Goal: Task Accomplishment & Management: Manage account settings

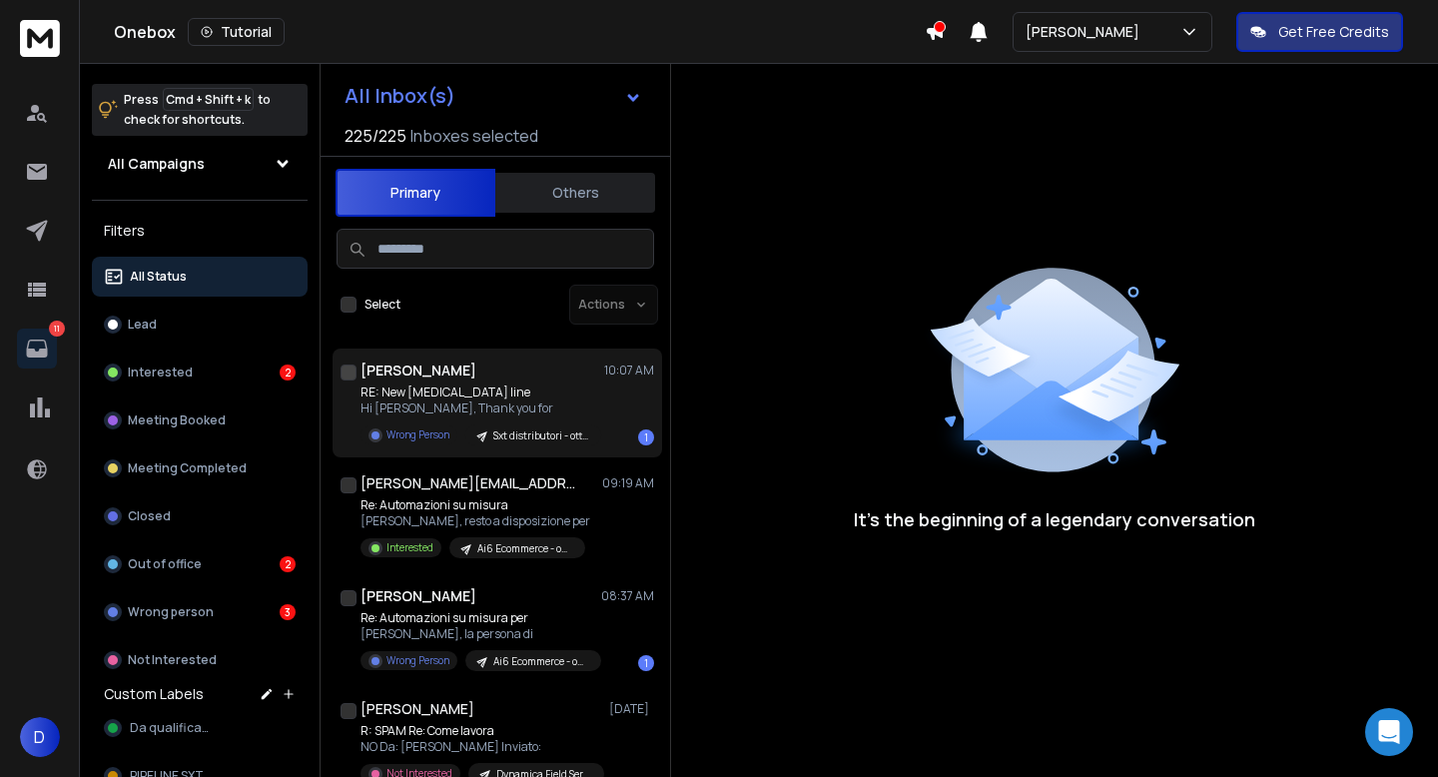
click at [612, 404] on div "RE: New CPAP line Hi Luca, Thank you for Wrong Person Sxt distributori - ottobr…" at bounding box center [507, 414] width 294 height 61
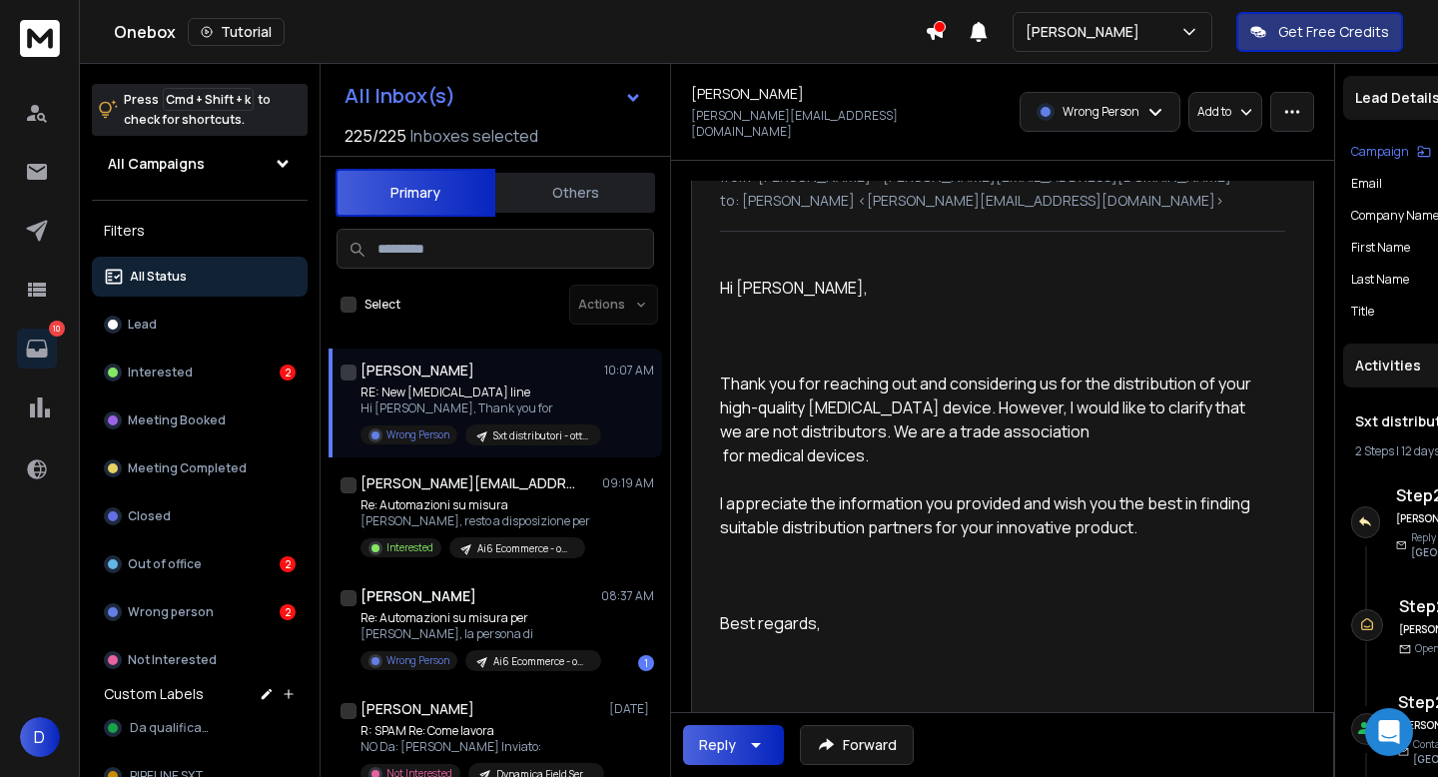
scroll to position [150, 0]
click at [1300, 110] on icon "button" at bounding box center [1292, 111] width 15 height 3
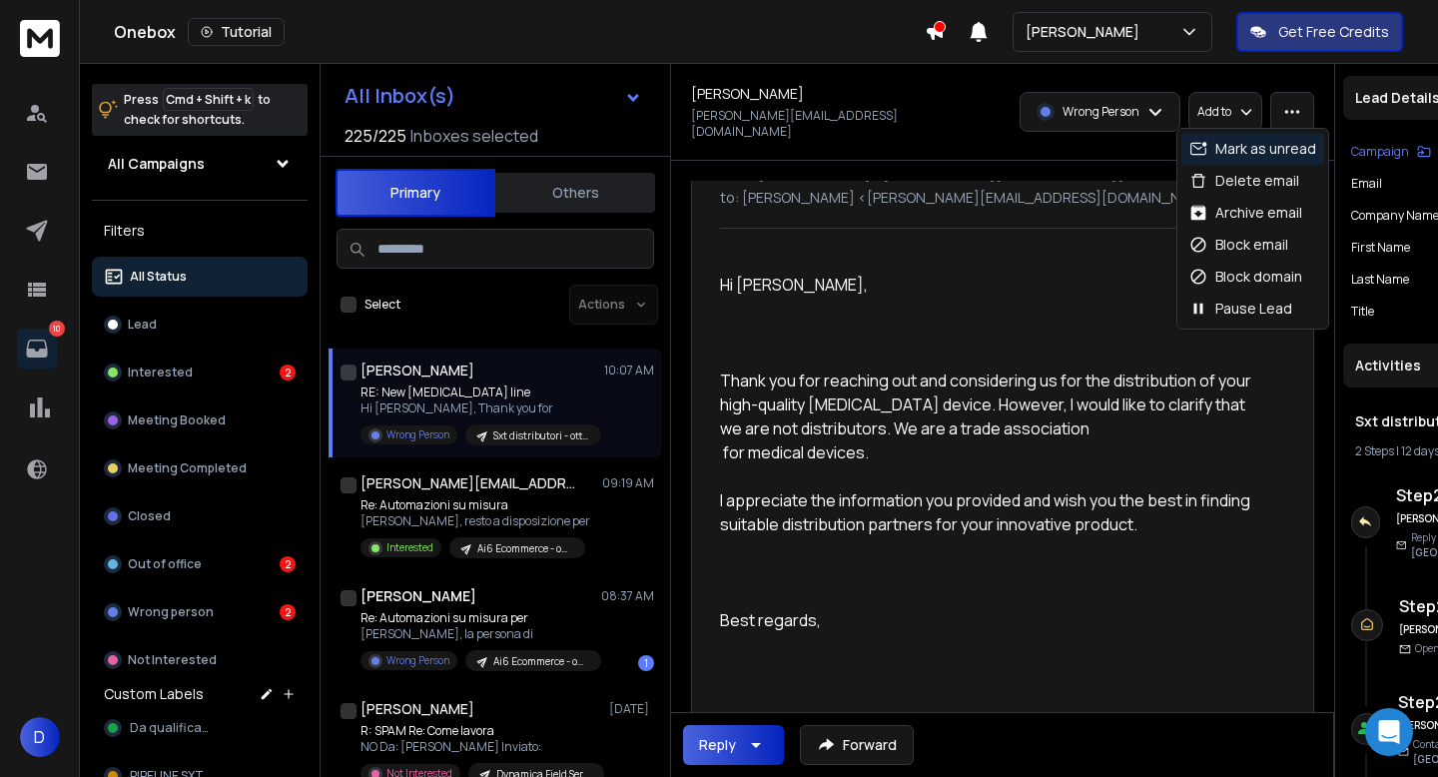
click at [1260, 142] on div "Mark as unread" at bounding box center [1252, 149] width 127 height 20
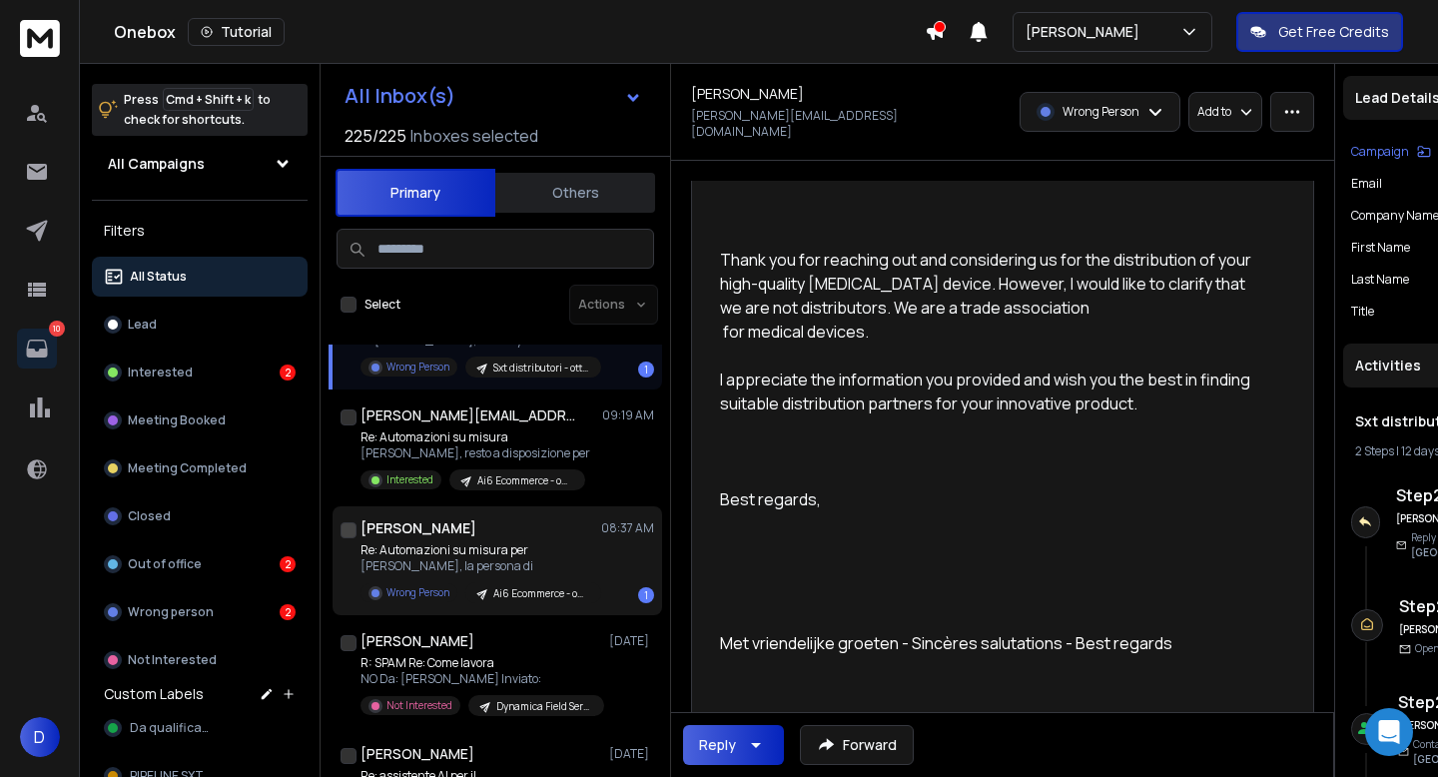
scroll to position [0, 0]
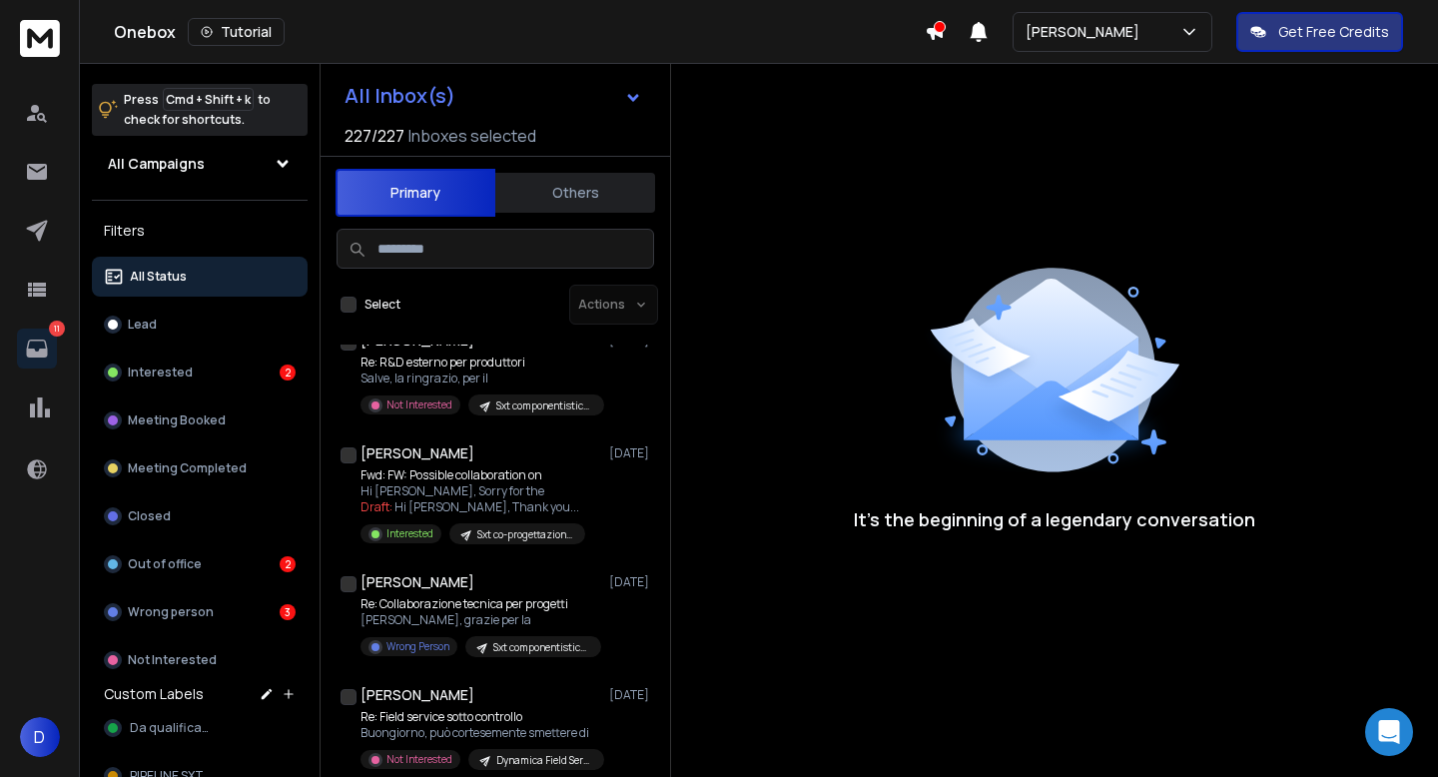
scroll to position [767, 0]
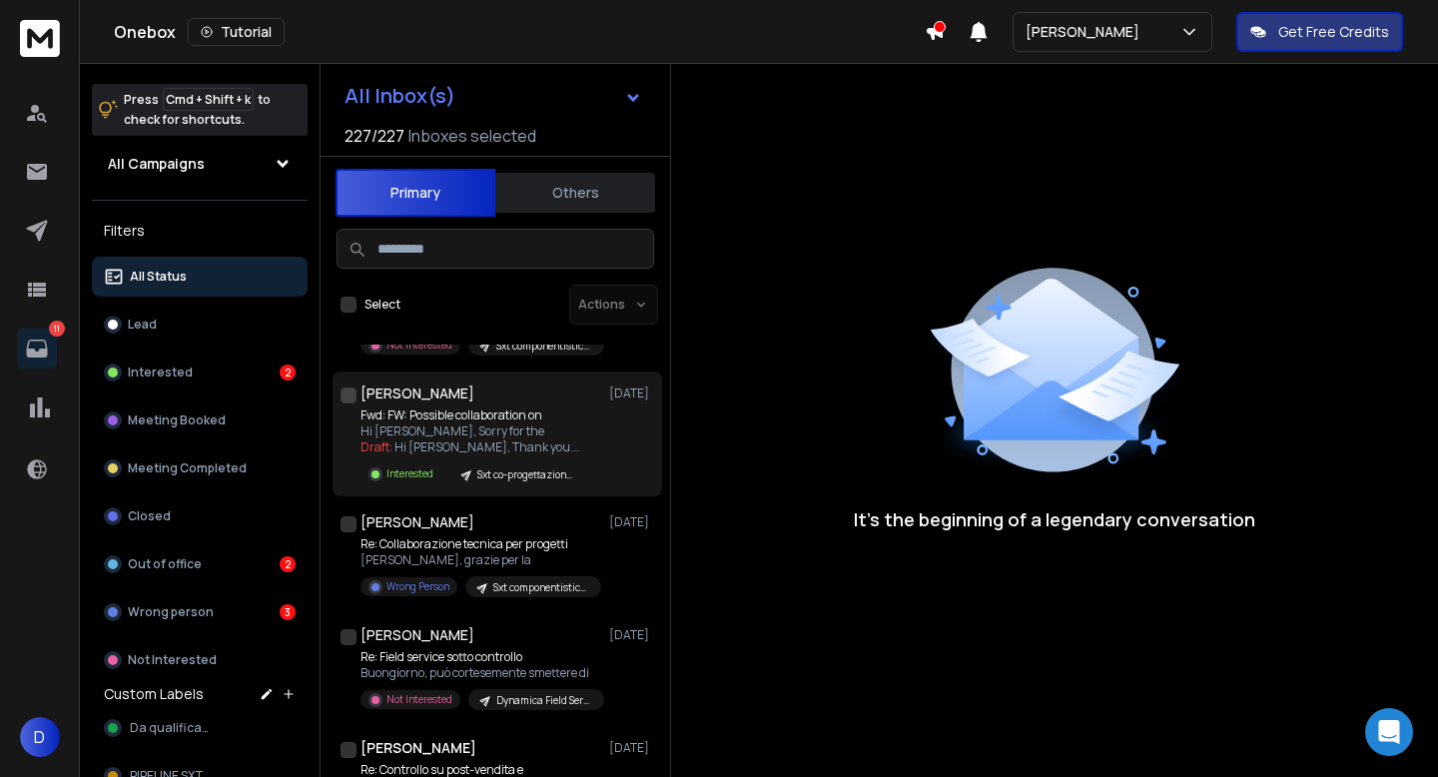
click at [432, 436] on p "Hi Luca, Sorry for the" at bounding box center [472, 431] width 225 height 16
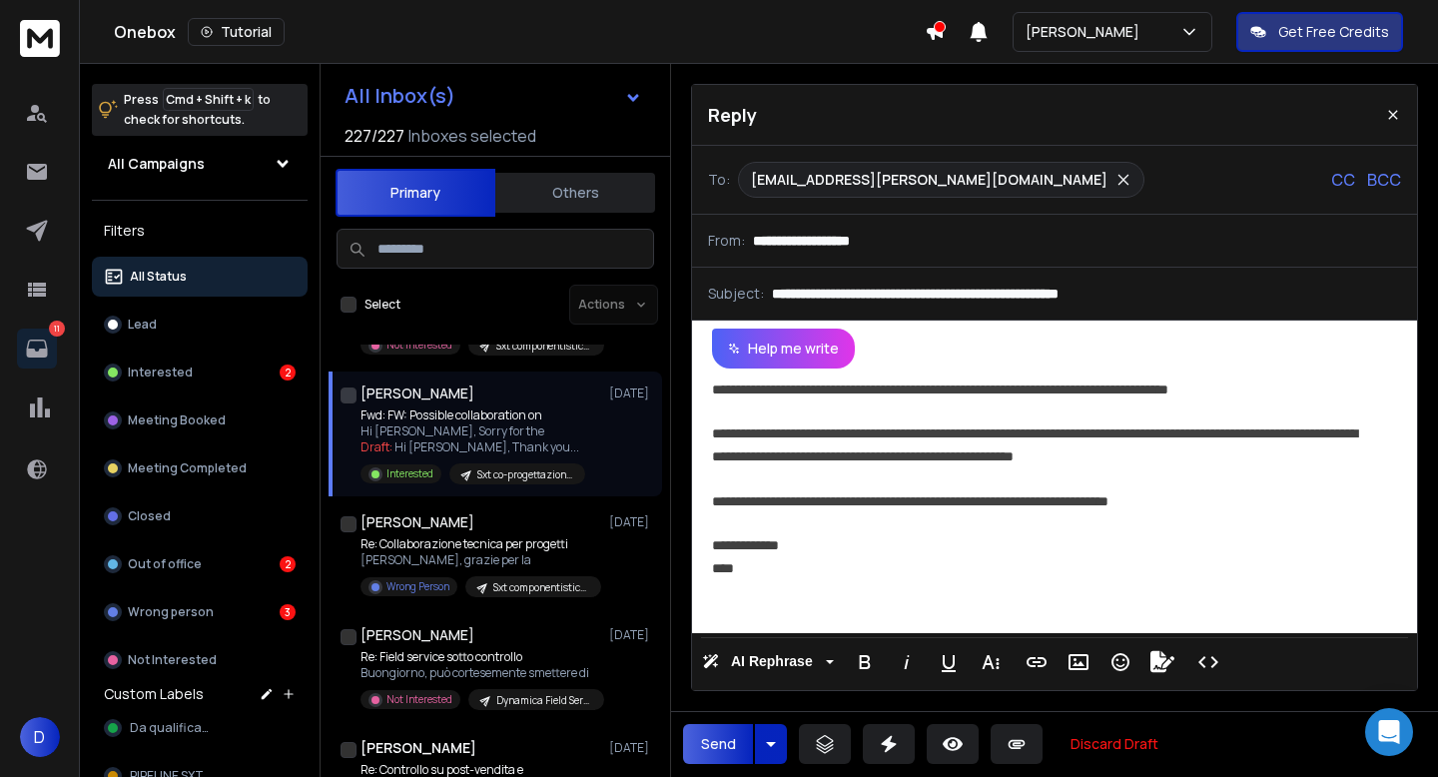
scroll to position [132, 0]
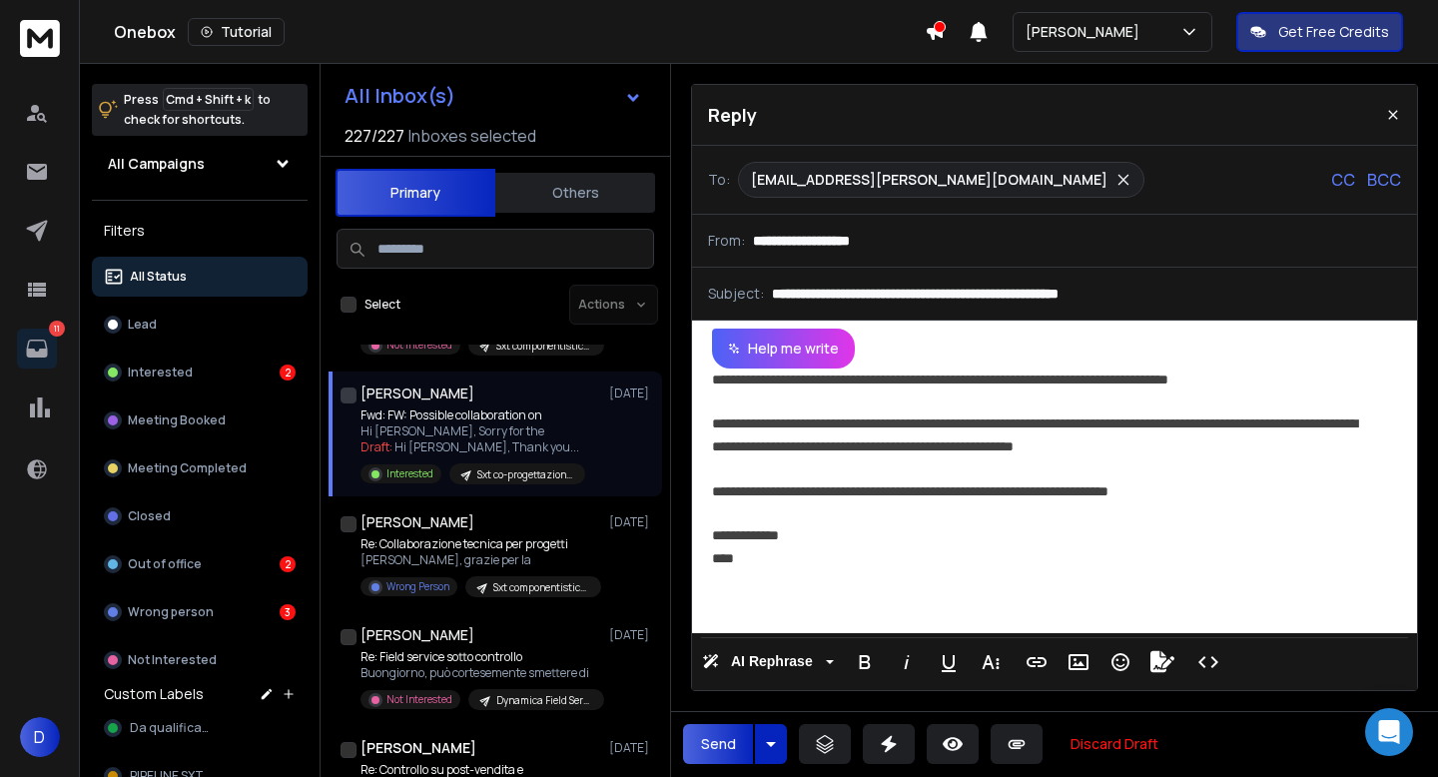
click at [731, 750] on button "Send" at bounding box center [718, 744] width 70 height 40
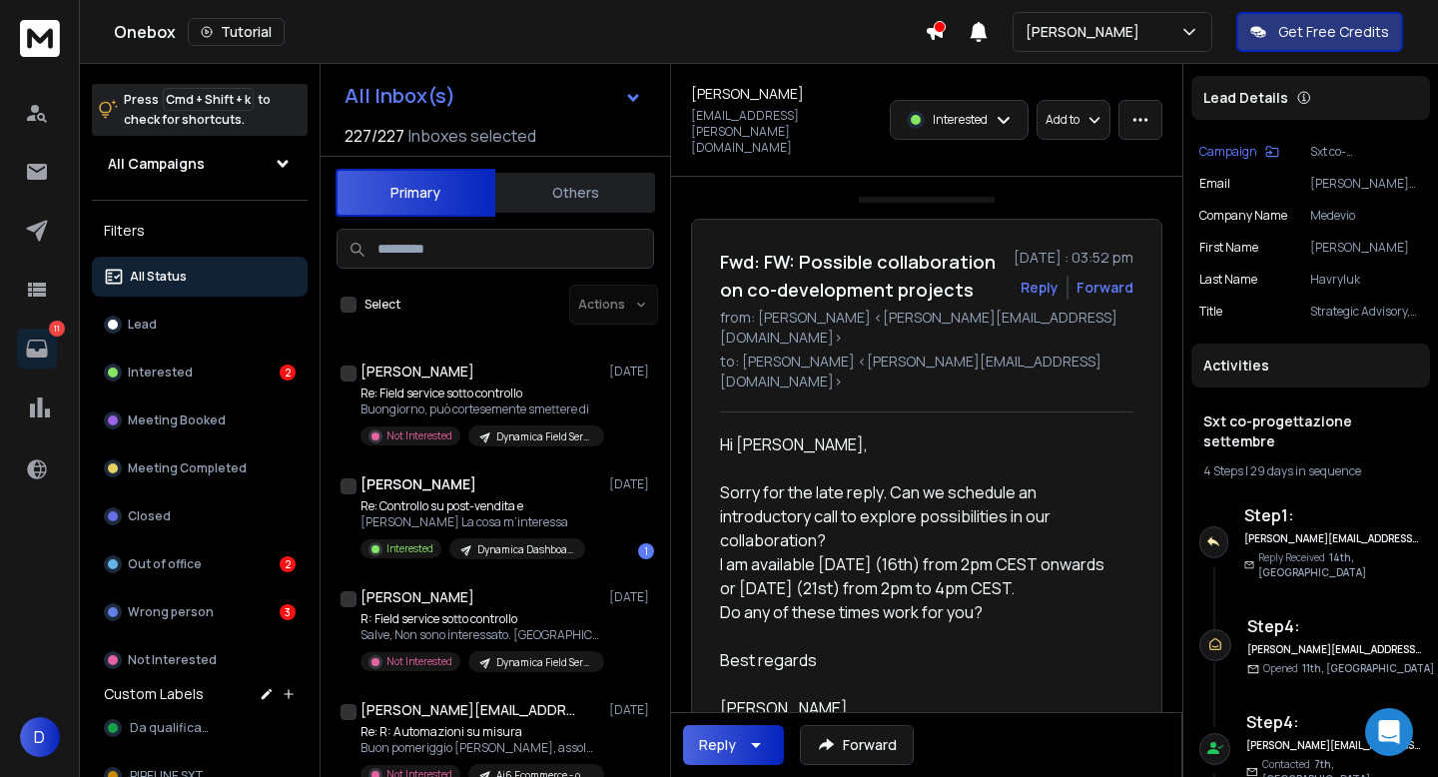
scroll to position [59, 0]
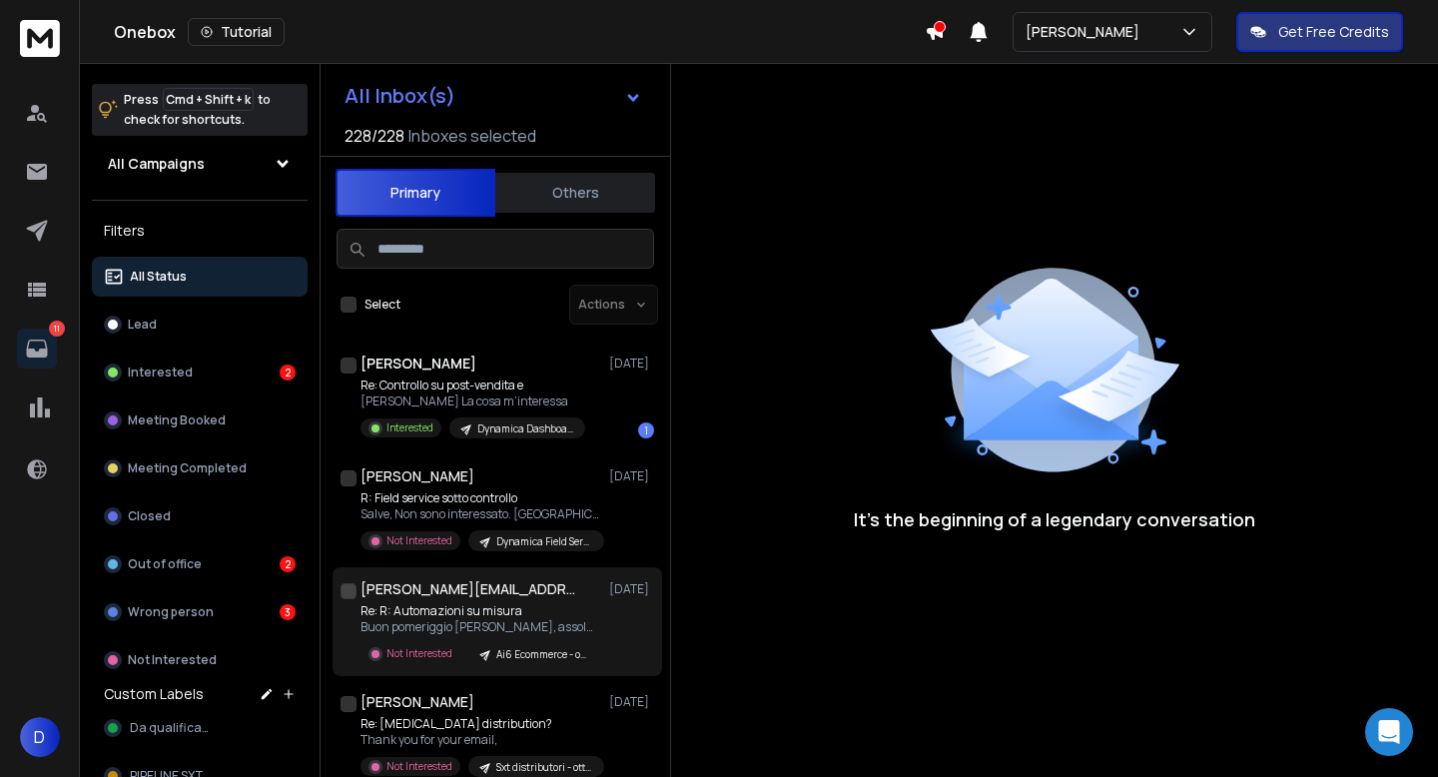
scroll to position [1131, 0]
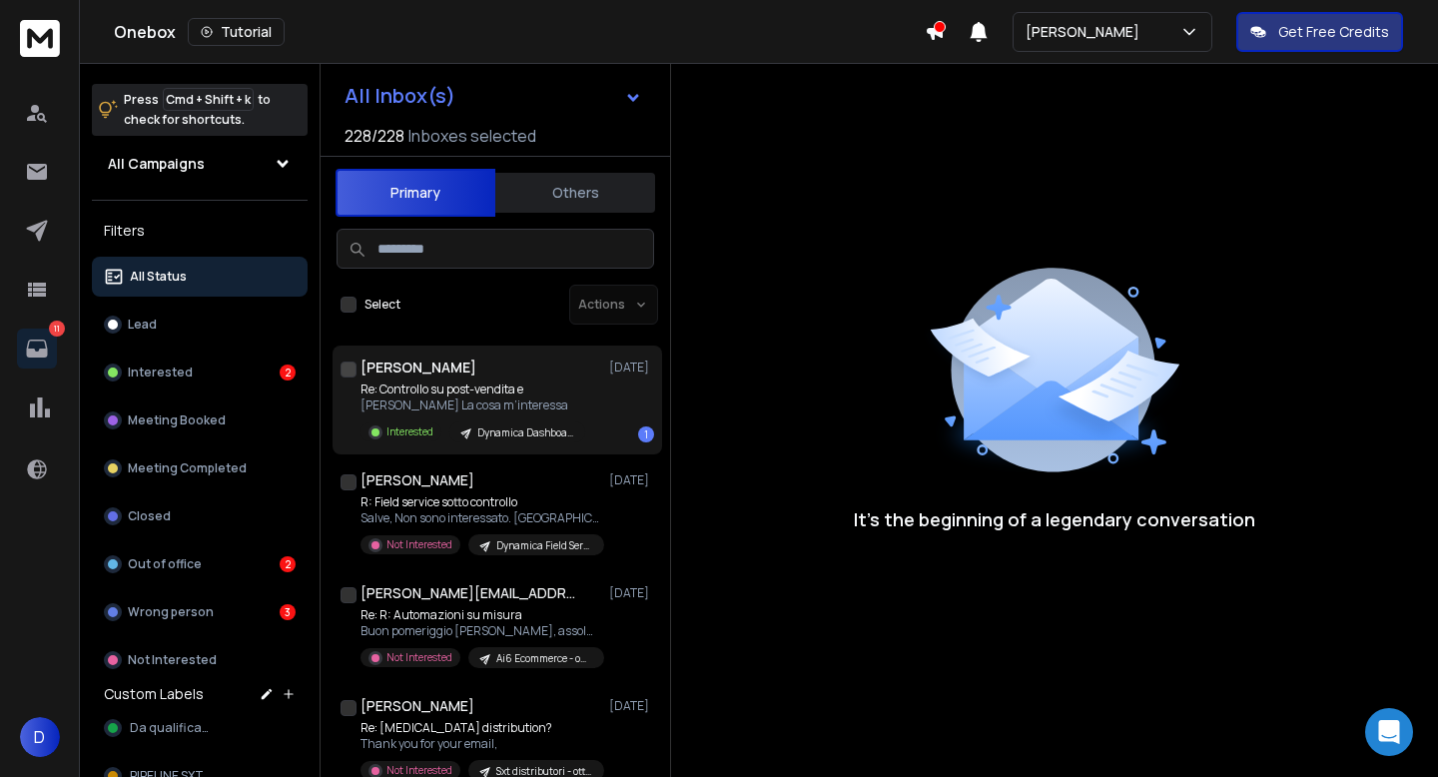
click at [575, 394] on p "Re: Controllo su post-vendita e" at bounding box center [472, 389] width 225 height 16
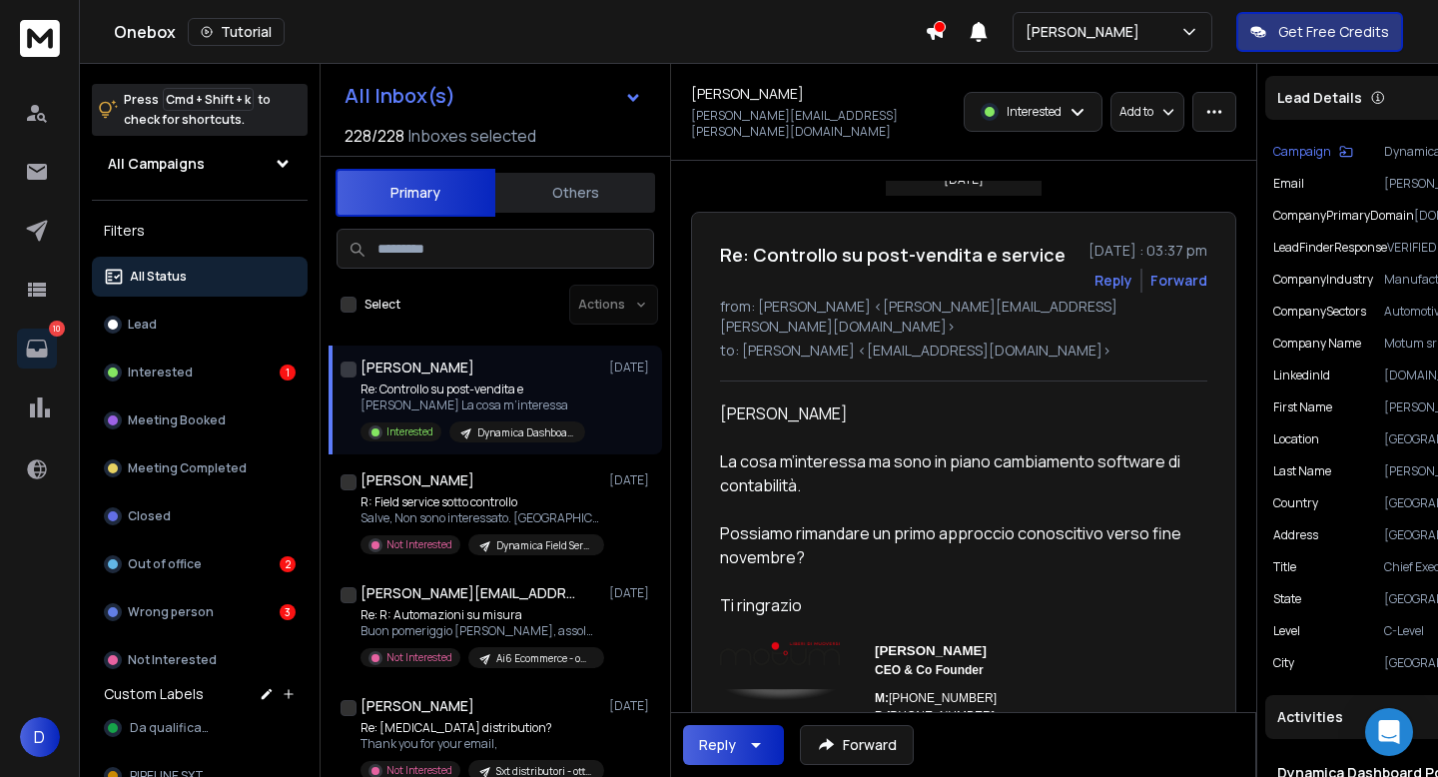
scroll to position [16, 0]
click at [1216, 104] on button "button" at bounding box center [1214, 112] width 44 height 40
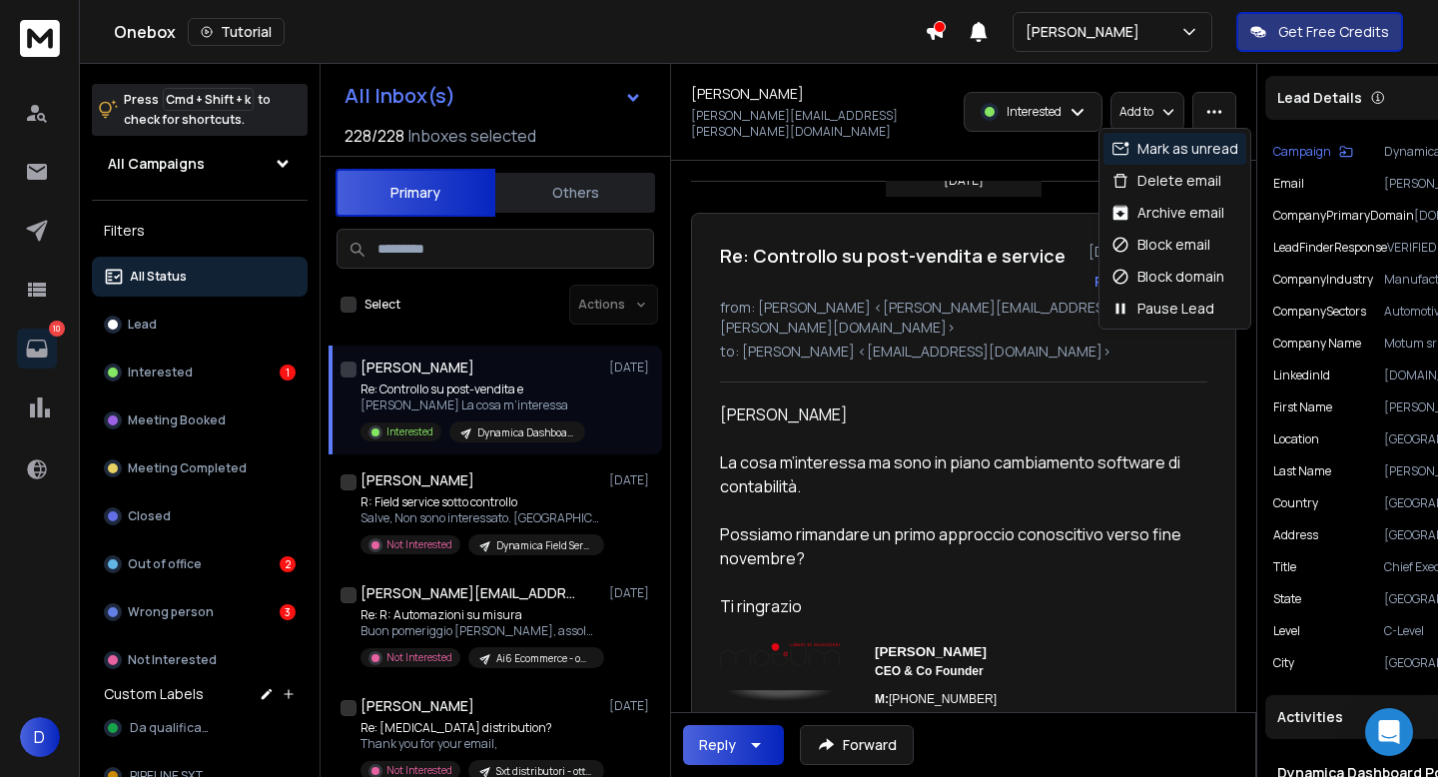
click at [1191, 141] on div "Mark as unread" at bounding box center [1174, 149] width 127 height 20
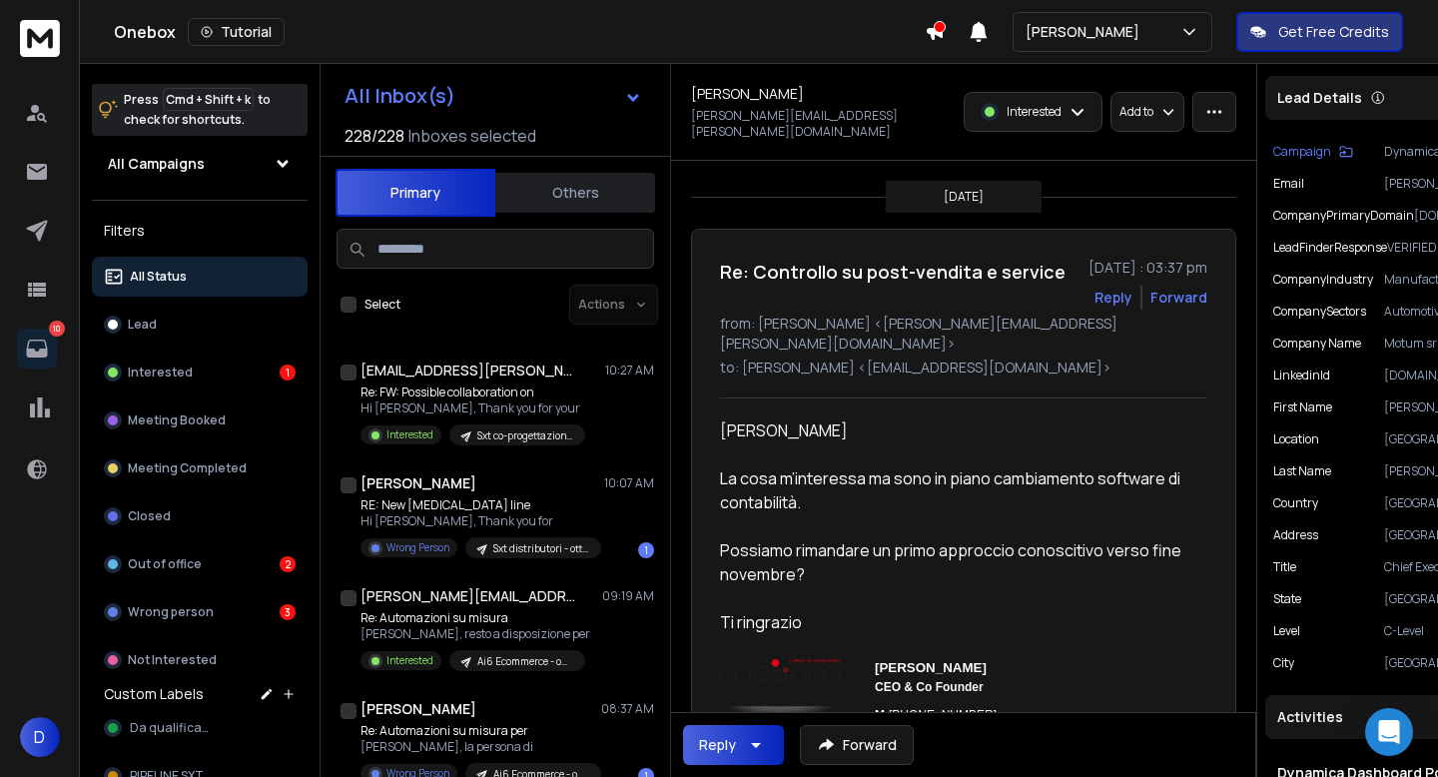
scroll to position [4, 0]
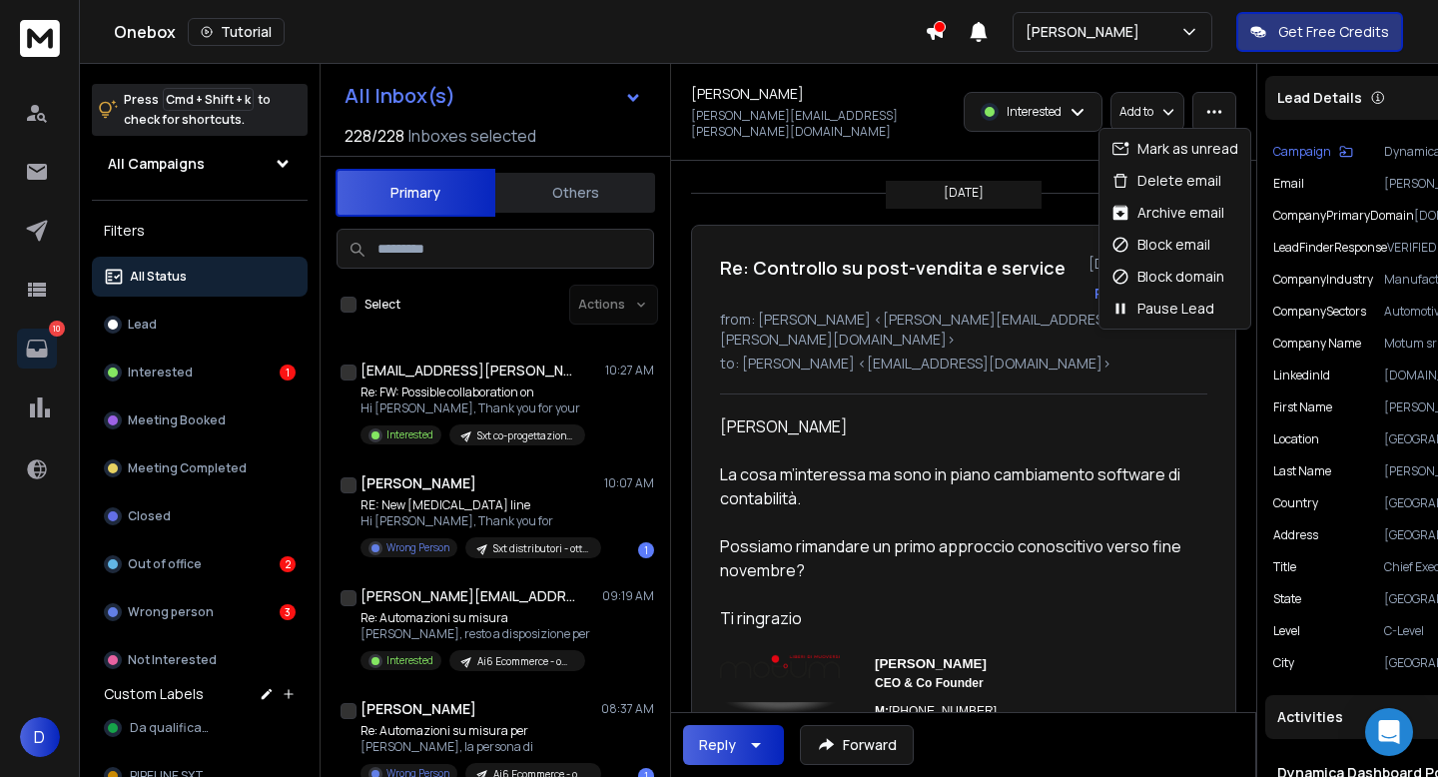
click at [1222, 115] on button "button" at bounding box center [1214, 112] width 44 height 40
click at [1194, 146] on div "Mark as unread" at bounding box center [1174, 149] width 127 height 20
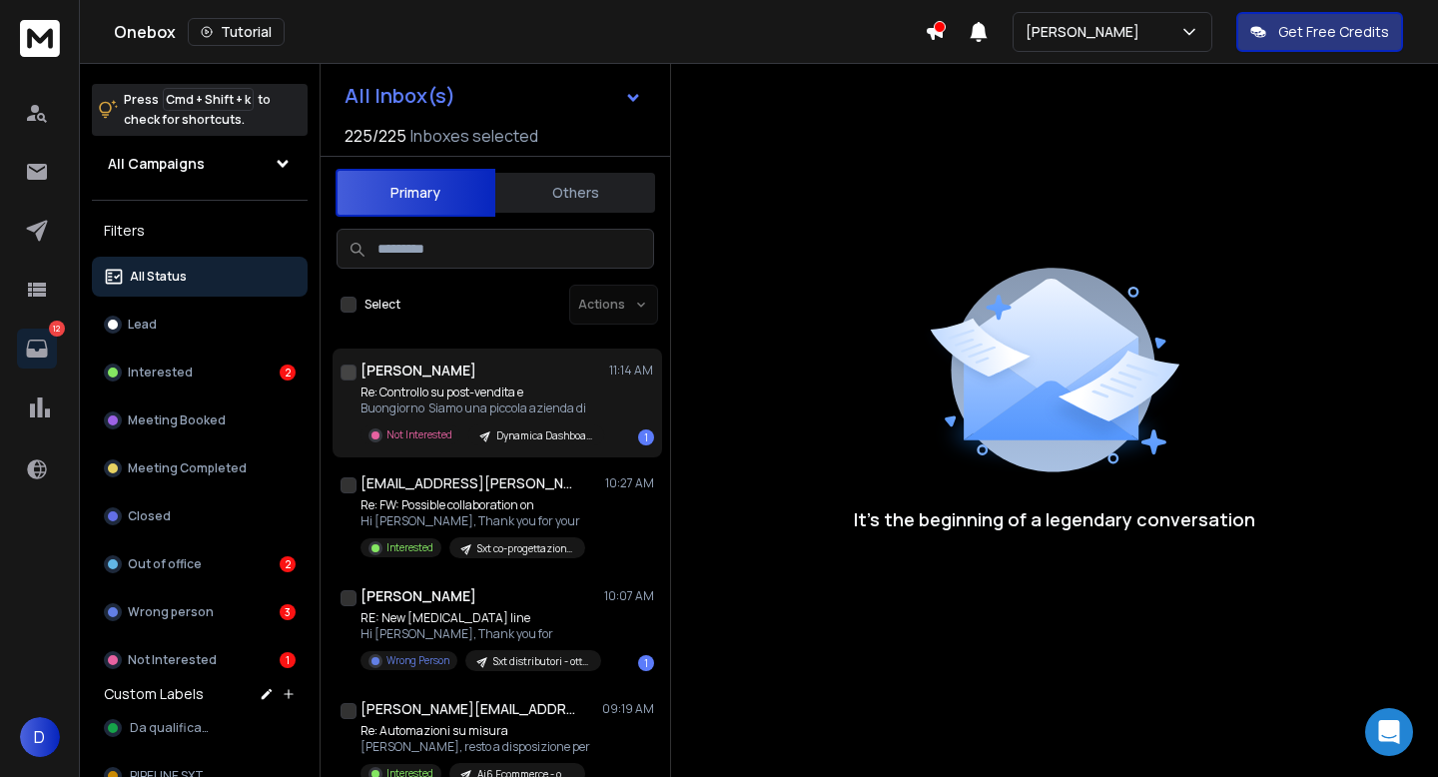
click at [623, 387] on div "Re: Controllo su post-vendita e Buongiorno Siamo una piccola azienda di Not Int…" at bounding box center [507, 414] width 294 height 61
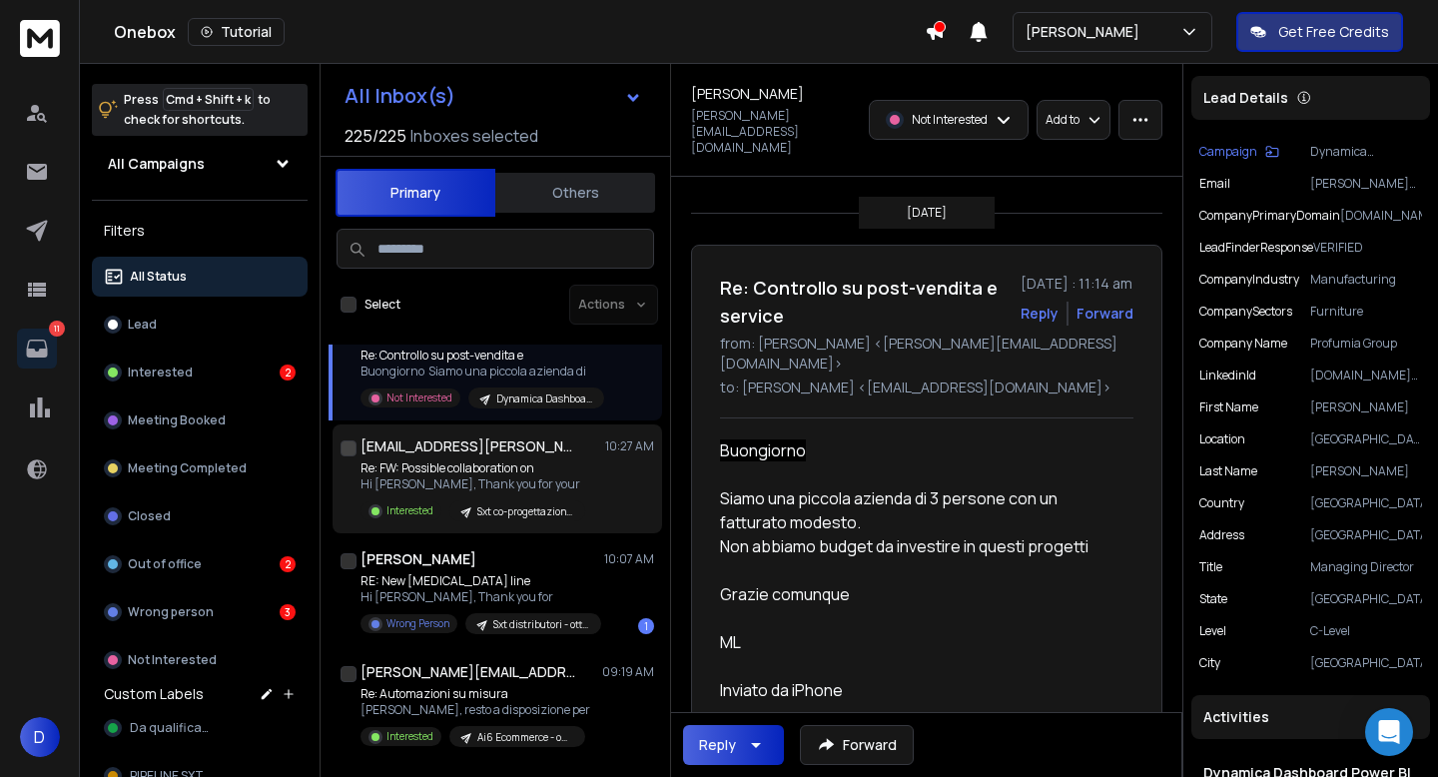
scroll to position [46, 0]
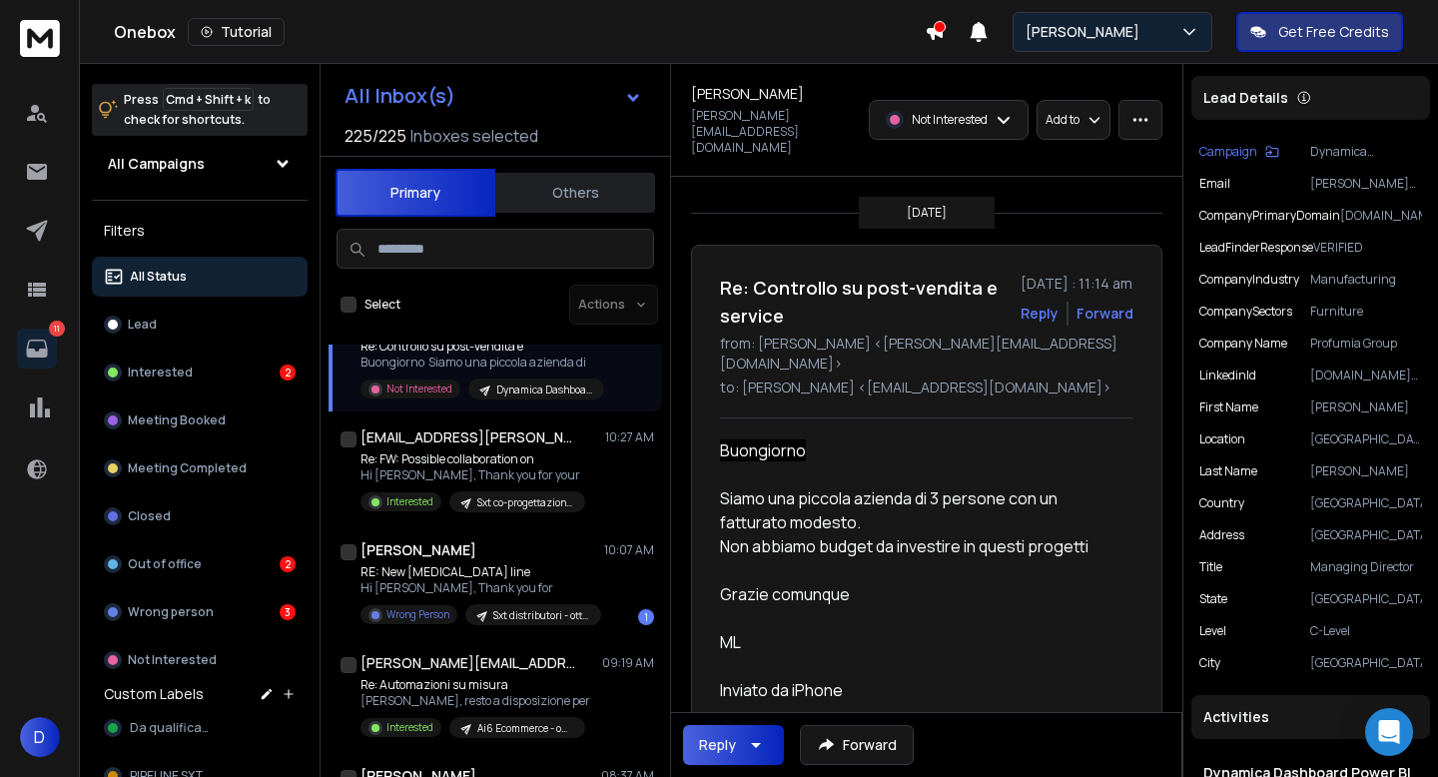
click at [1081, 35] on p "[PERSON_NAME]" at bounding box center [1086, 32] width 122 height 20
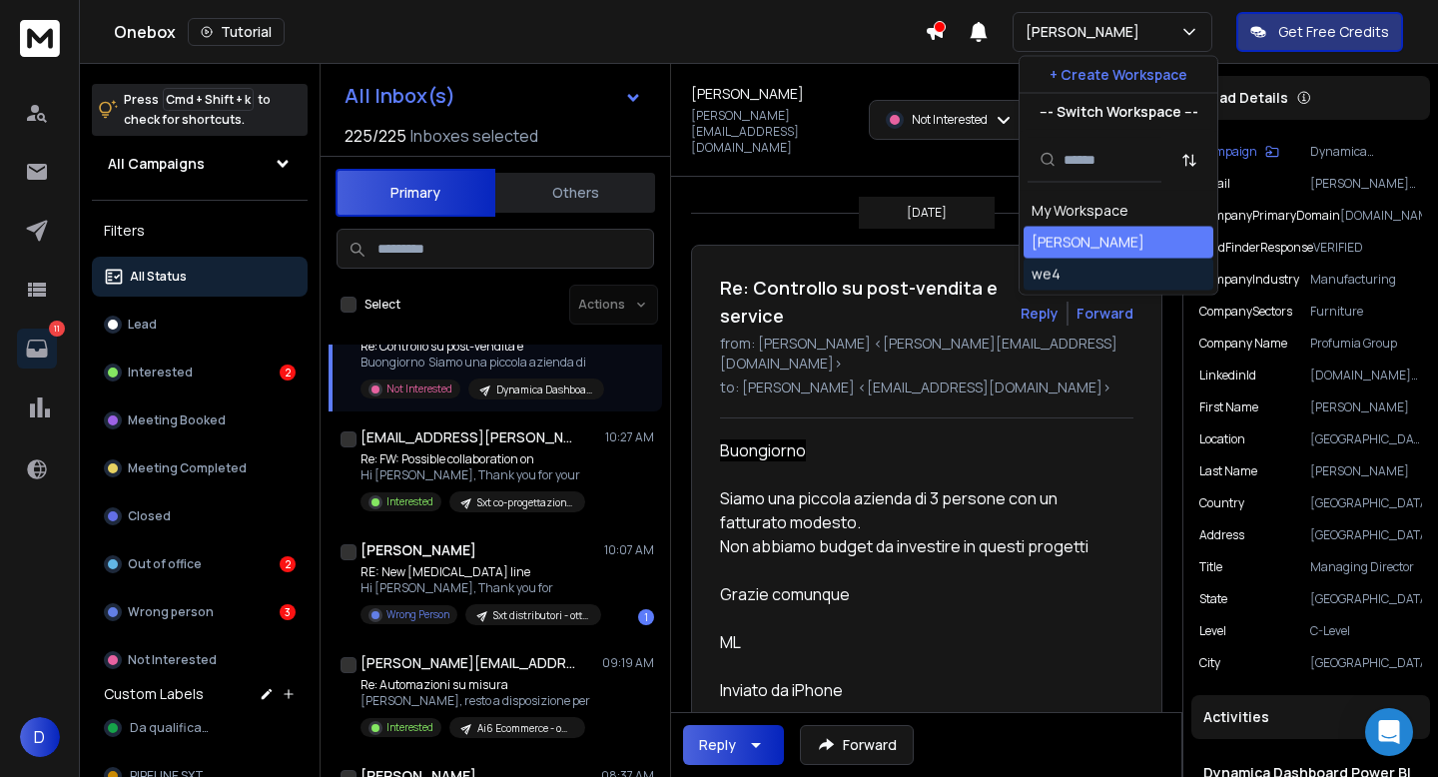
click at [1108, 274] on div "we4" at bounding box center [1118, 275] width 190 height 32
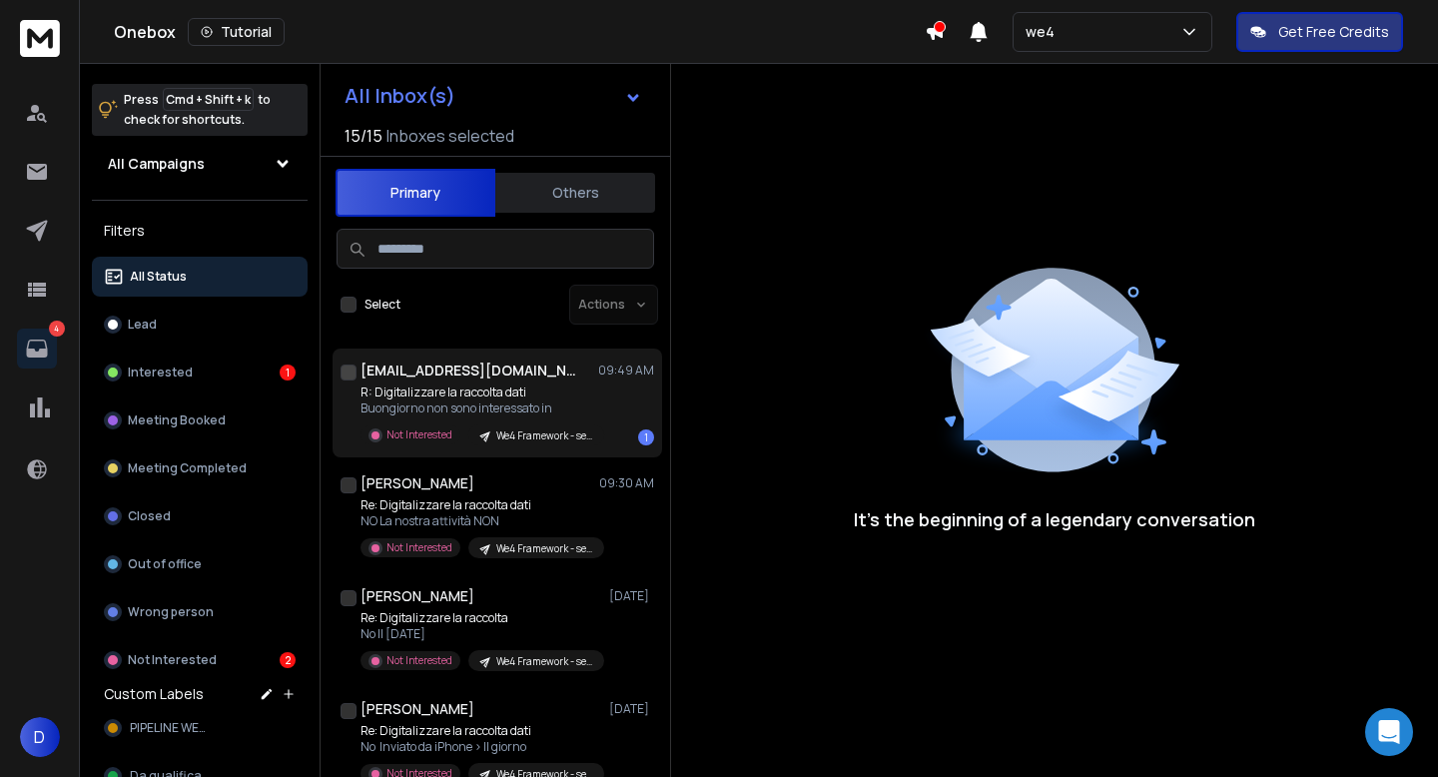
click at [517, 391] on p "R: Digitalizzare la raccolta dati" at bounding box center [480, 392] width 240 height 16
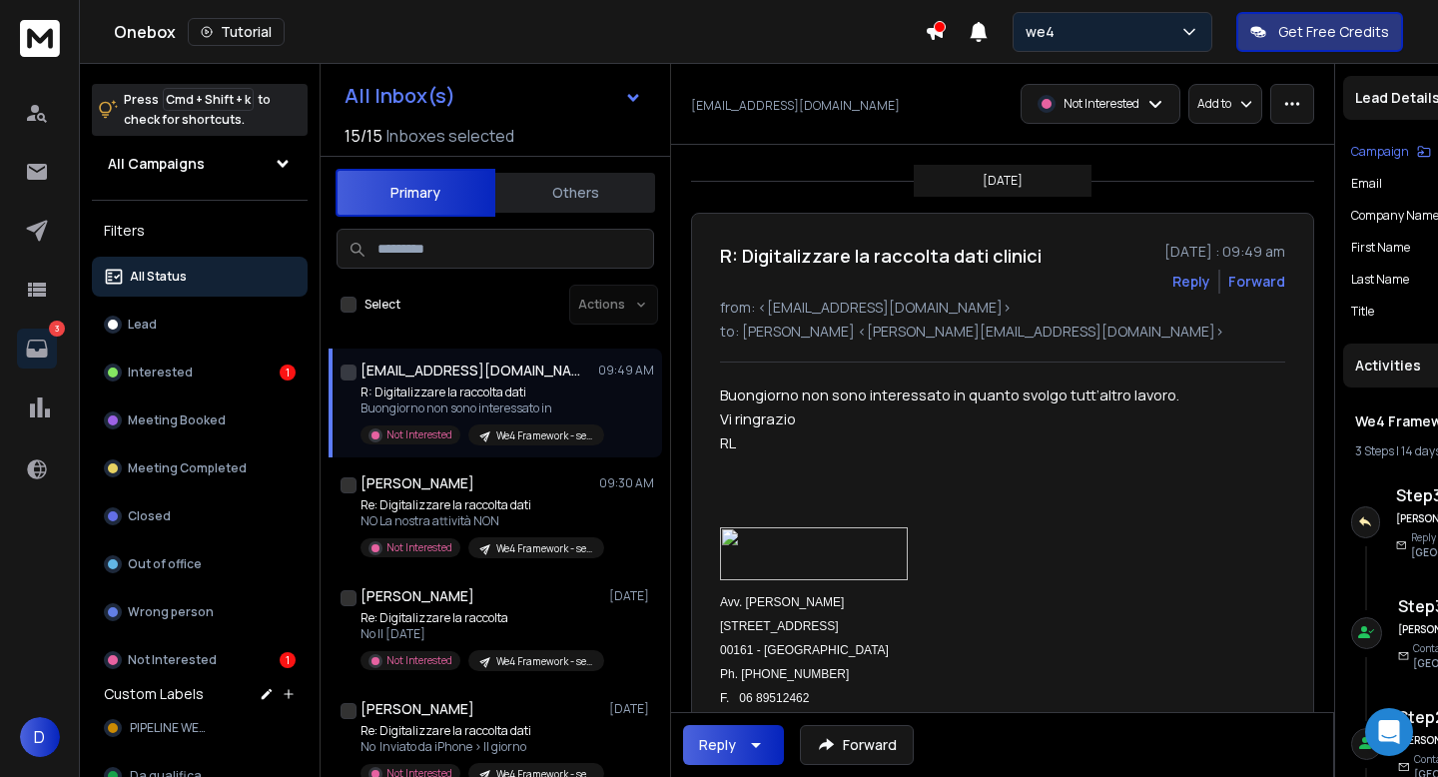
click at [1097, 32] on div "we4" at bounding box center [1112, 32] width 174 height 20
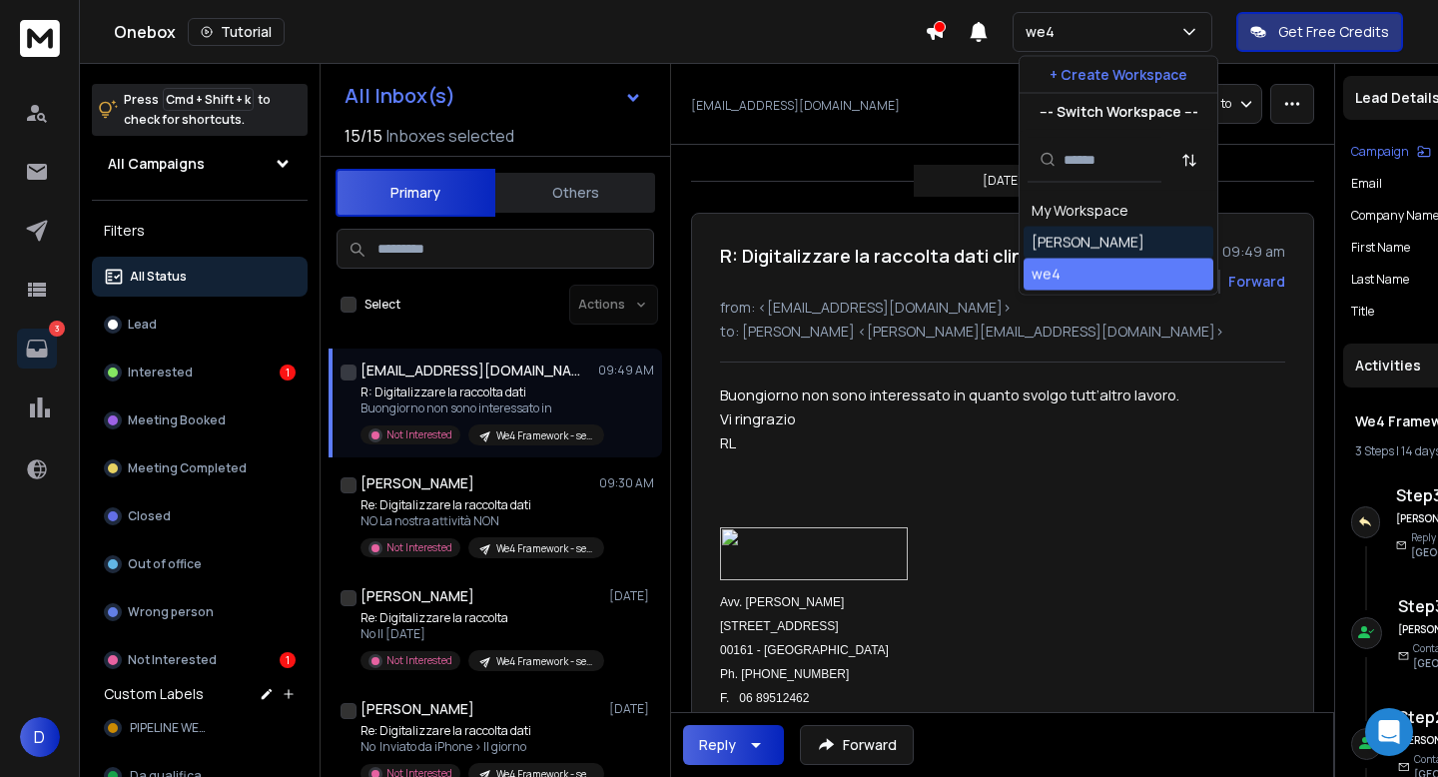
click at [1066, 250] on div "[PERSON_NAME]" at bounding box center [1087, 243] width 113 height 20
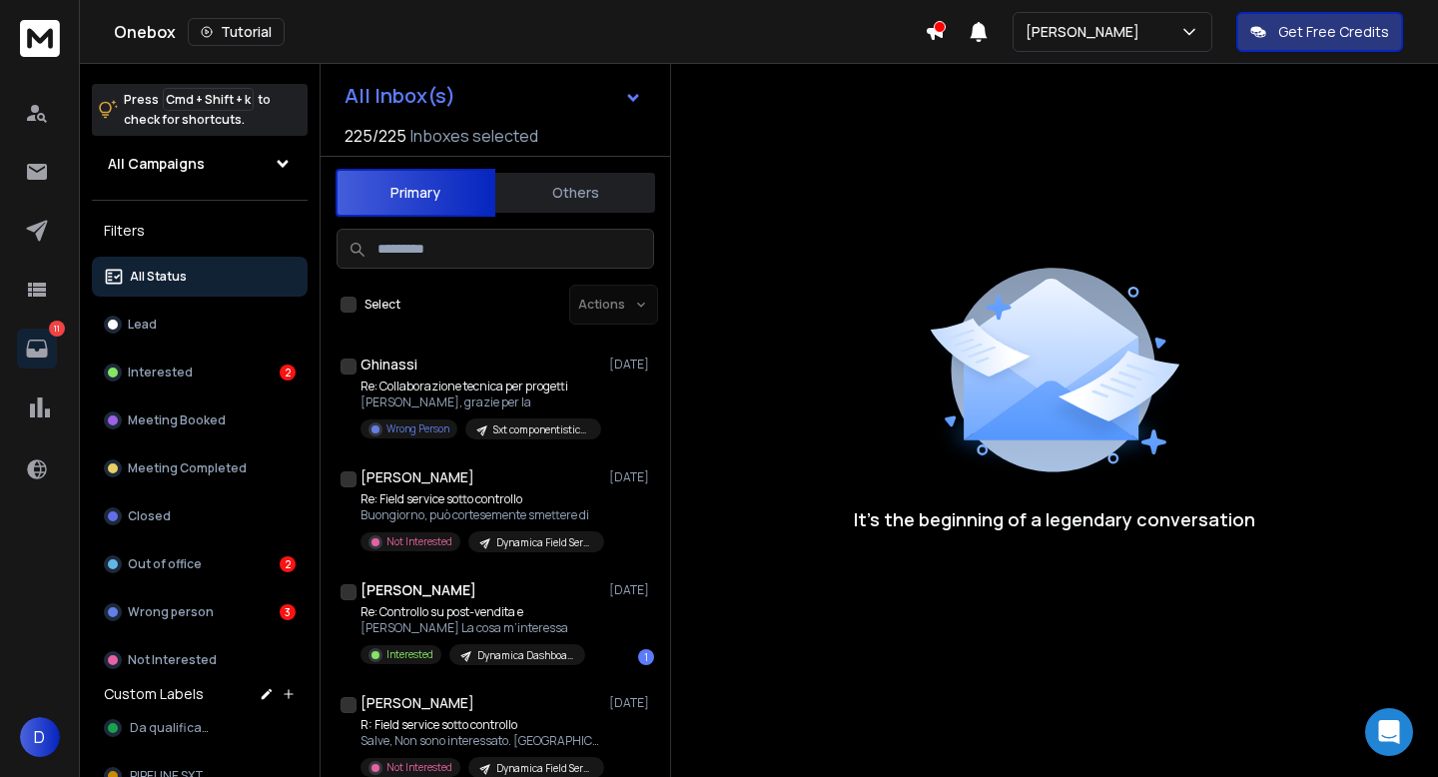
scroll to position [1191, 0]
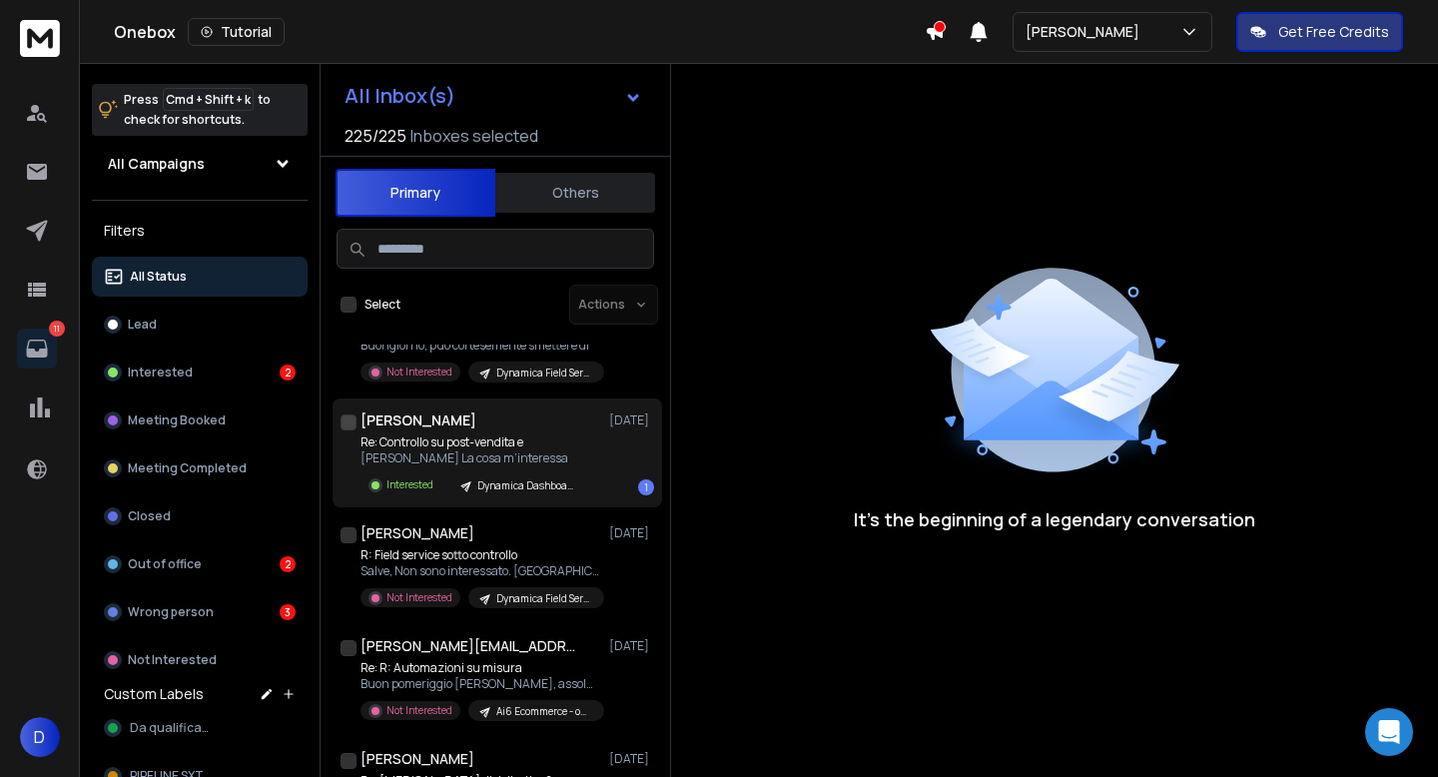
click at [596, 461] on div "Re: Controllo su post-vendita e Ciao Edoardo La cosa m’interessa Interested Dyn…" at bounding box center [507, 464] width 294 height 61
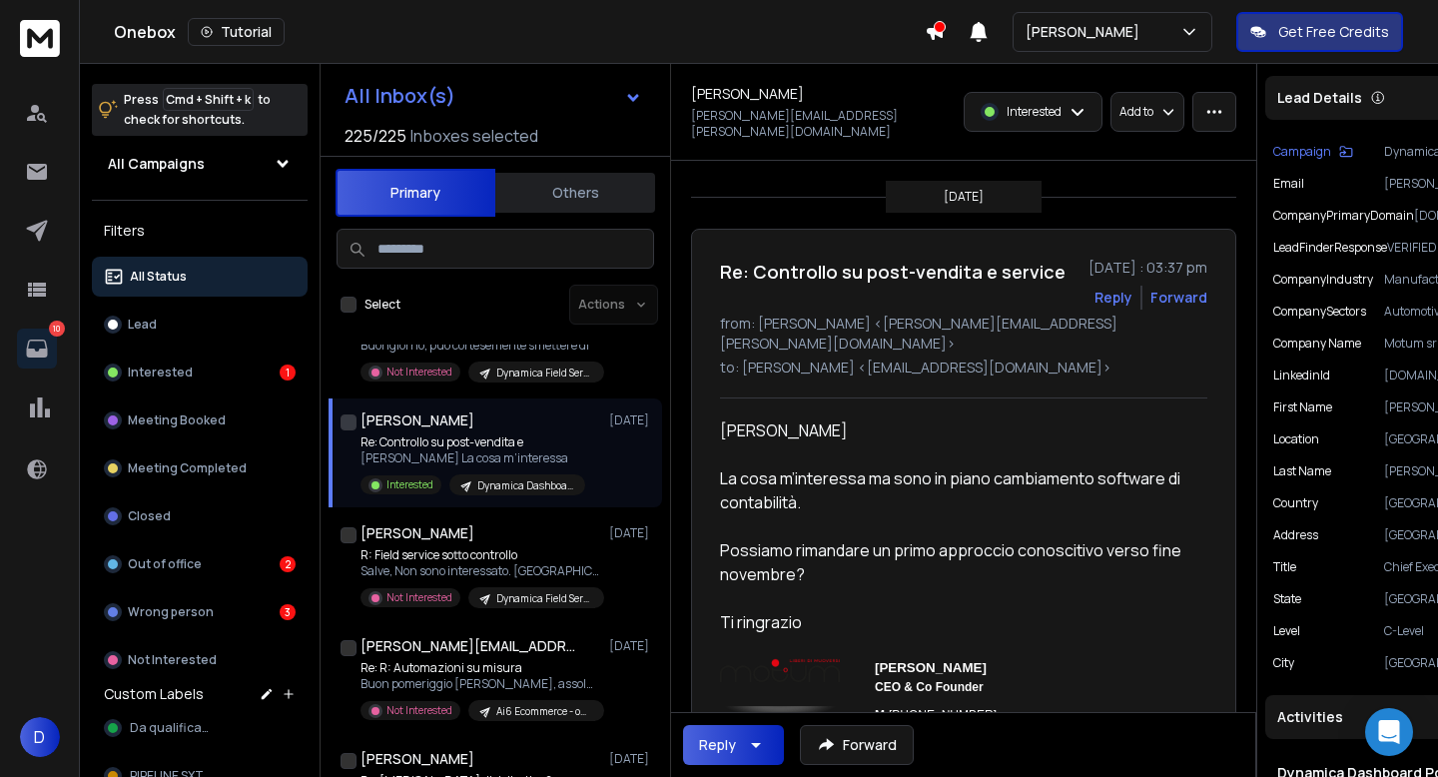
drag, startPoint x: 718, startPoint y: 398, endPoint x: 837, endPoint y: 593, distance: 228.1
drag, startPoint x: 990, startPoint y: 313, endPoint x: 1047, endPoint y: 318, distance: 57.1
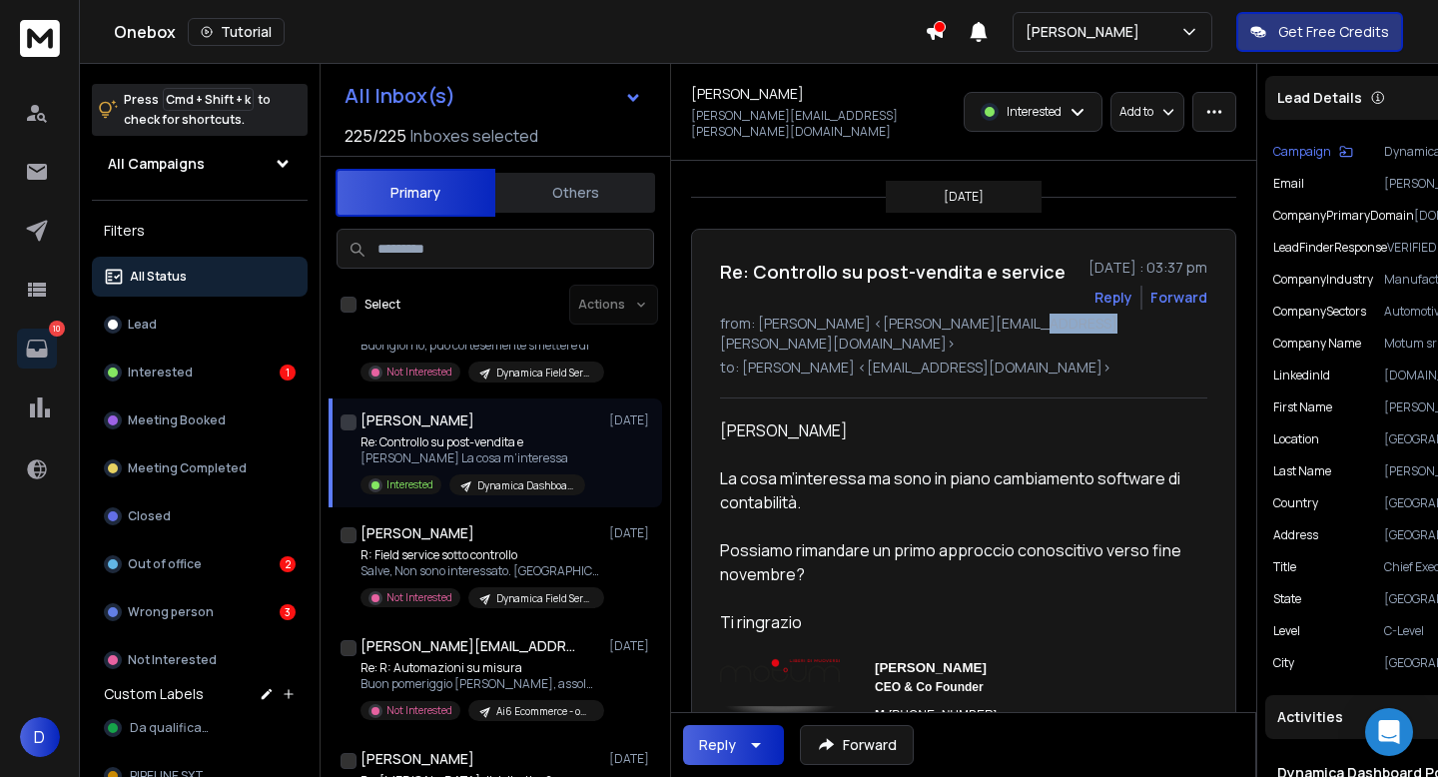
click at [1047, 318] on p "from: Adriano Scarpati <adriano.scarpati@motum.it>" at bounding box center [963, 333] width 487 height 40
copy p "motum.it"
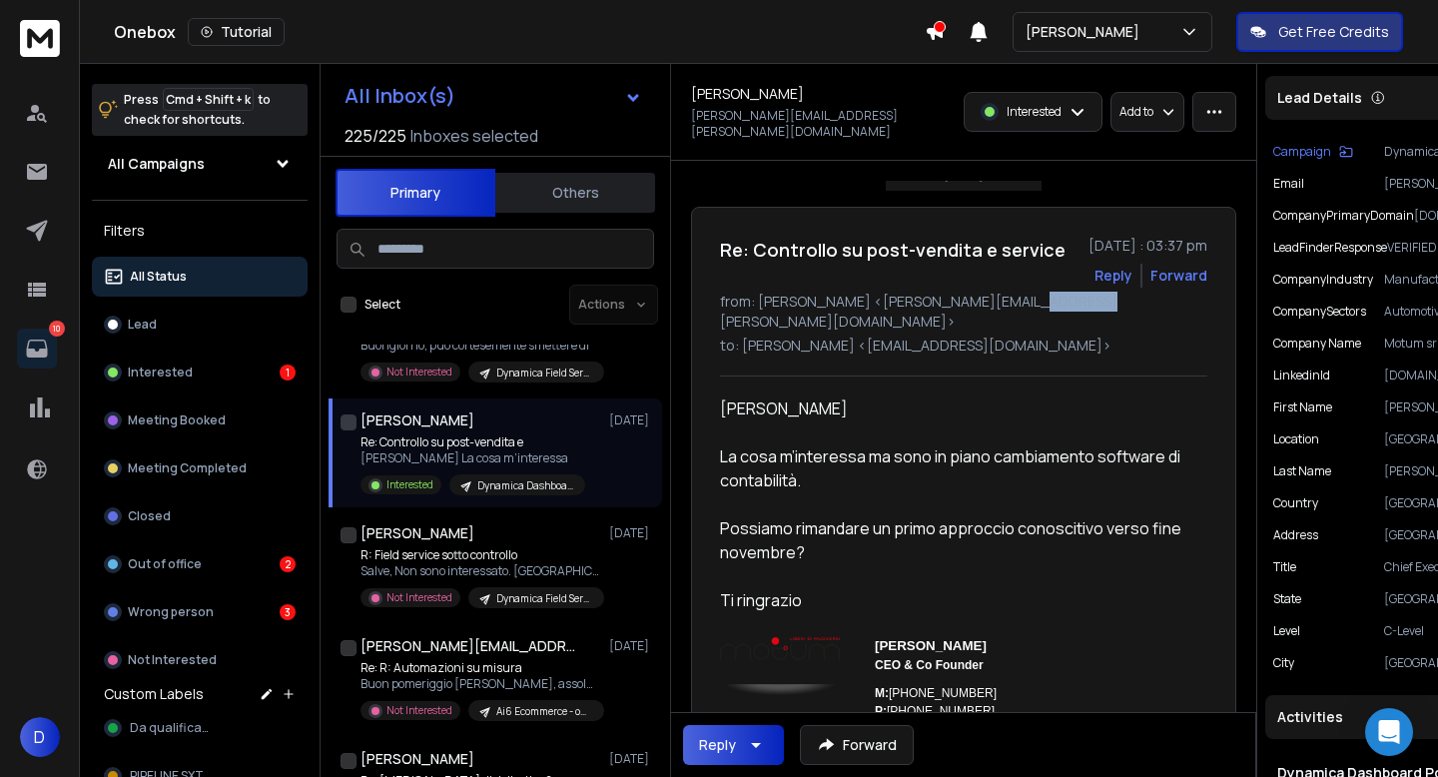
scroll to position [0, 0]
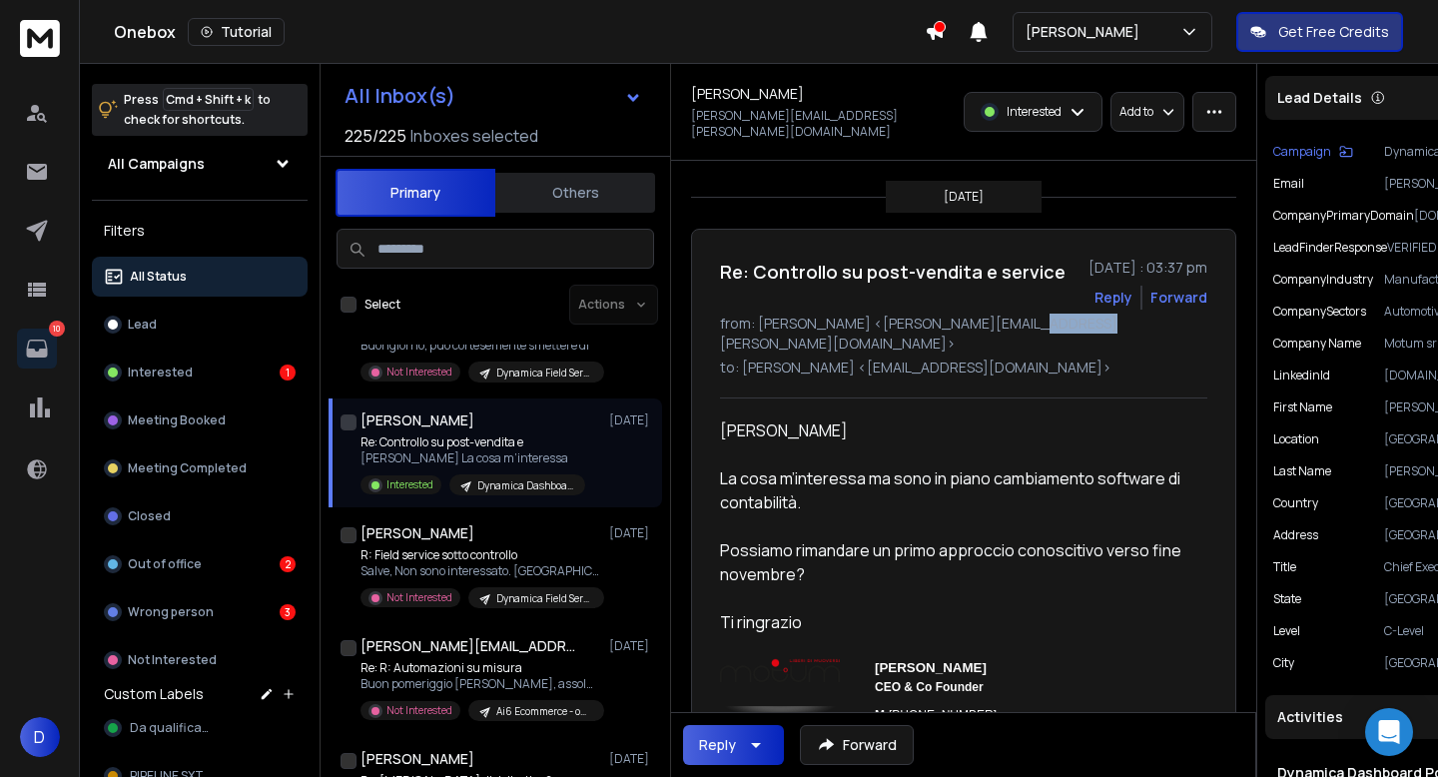
click at [1212, 103] on button "button" at bounding box center [1214, 112] width 44 height 40
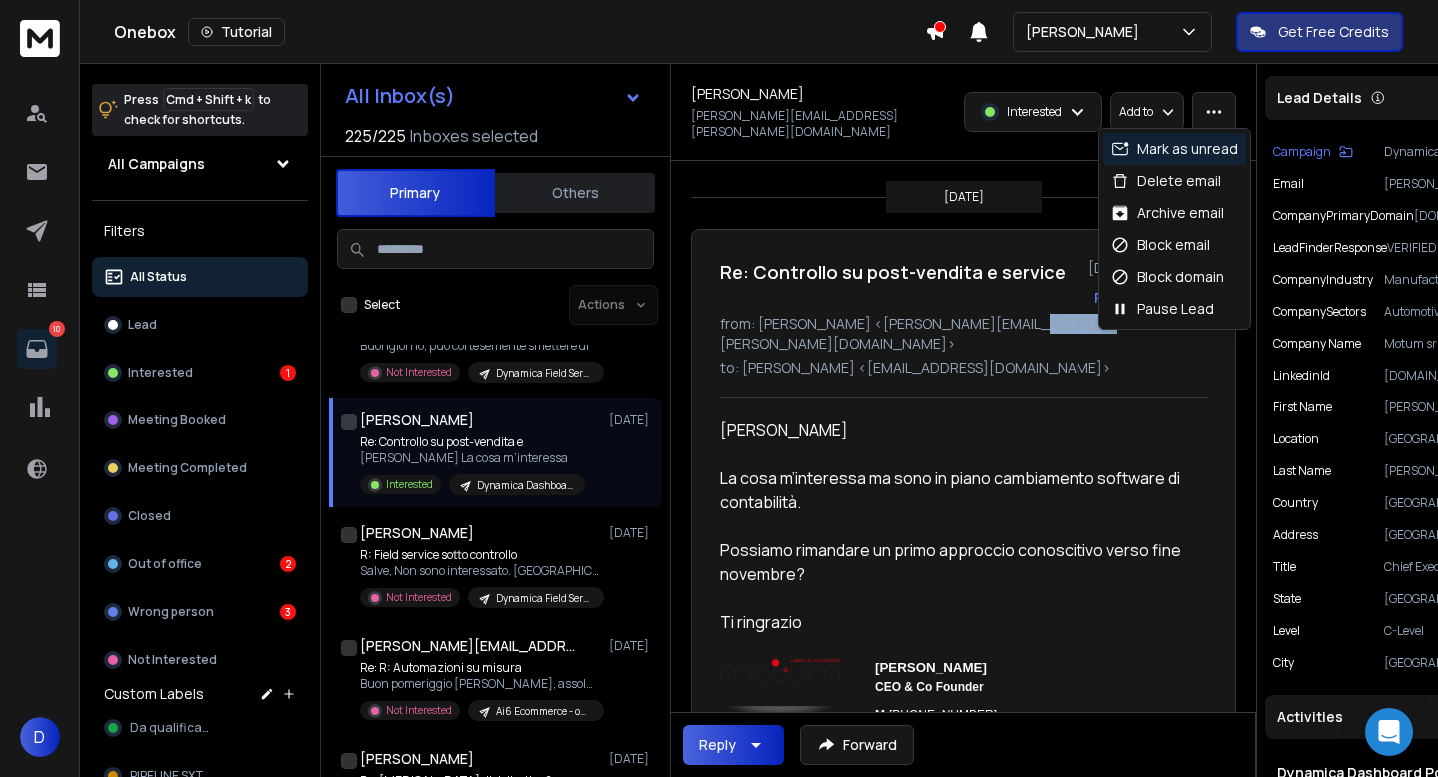
click at [1184, 145] on div "Mark as unread" at bounding box center [1174, 149] width 127 height 20
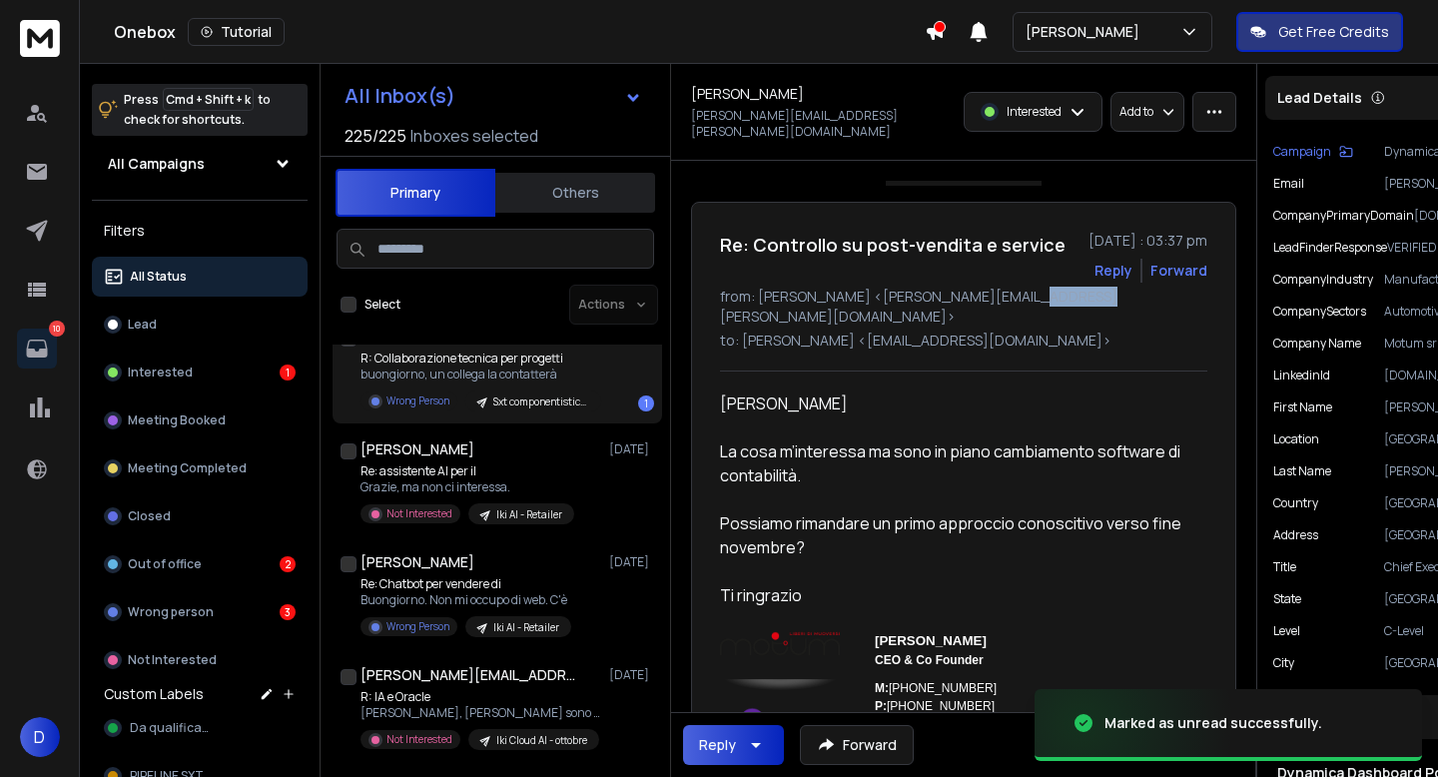
scroll to position [1820, 0]
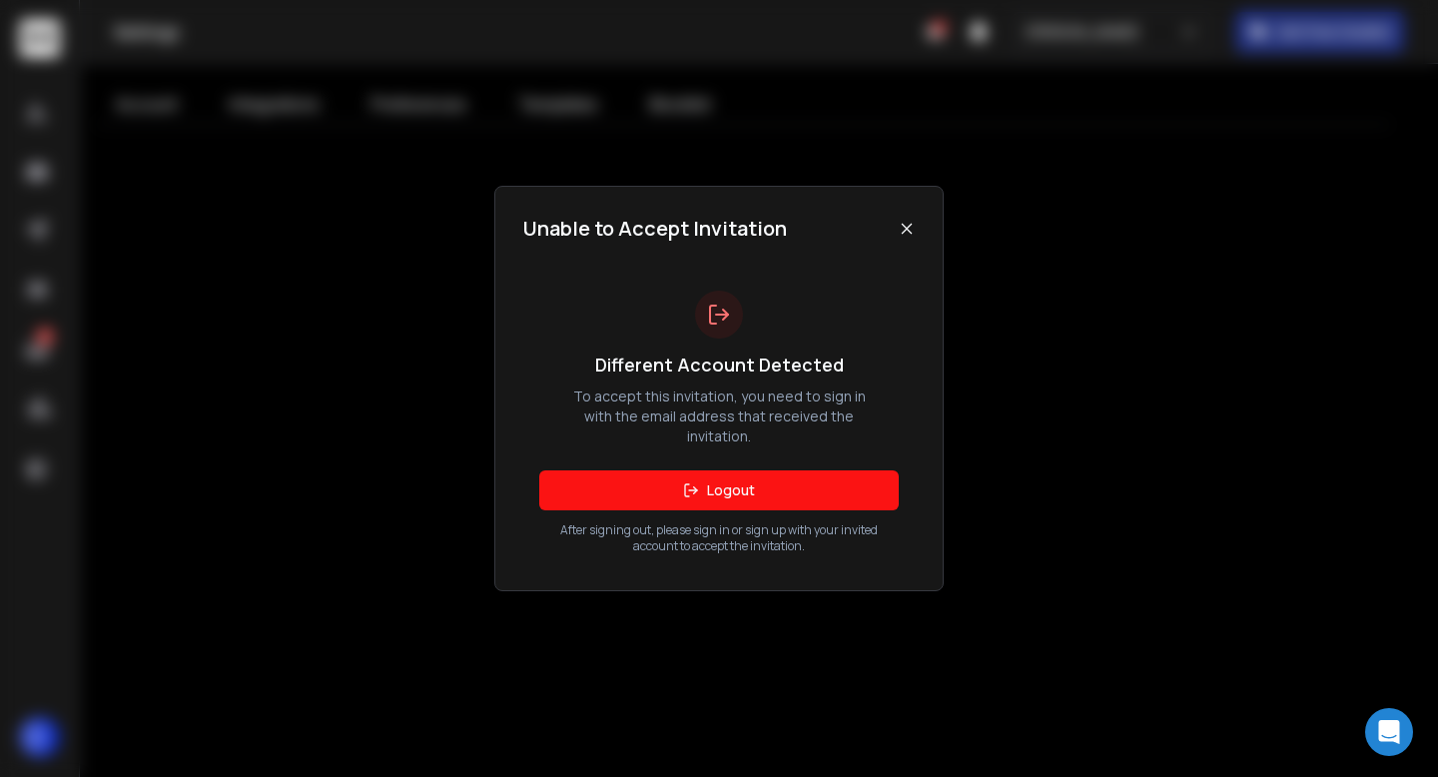
click at [909, 236] on icon at bounding box center [907, 229] width 16 height 16
click at [899, 236] on icon at bounding box center [907, 229] width 16 height 16
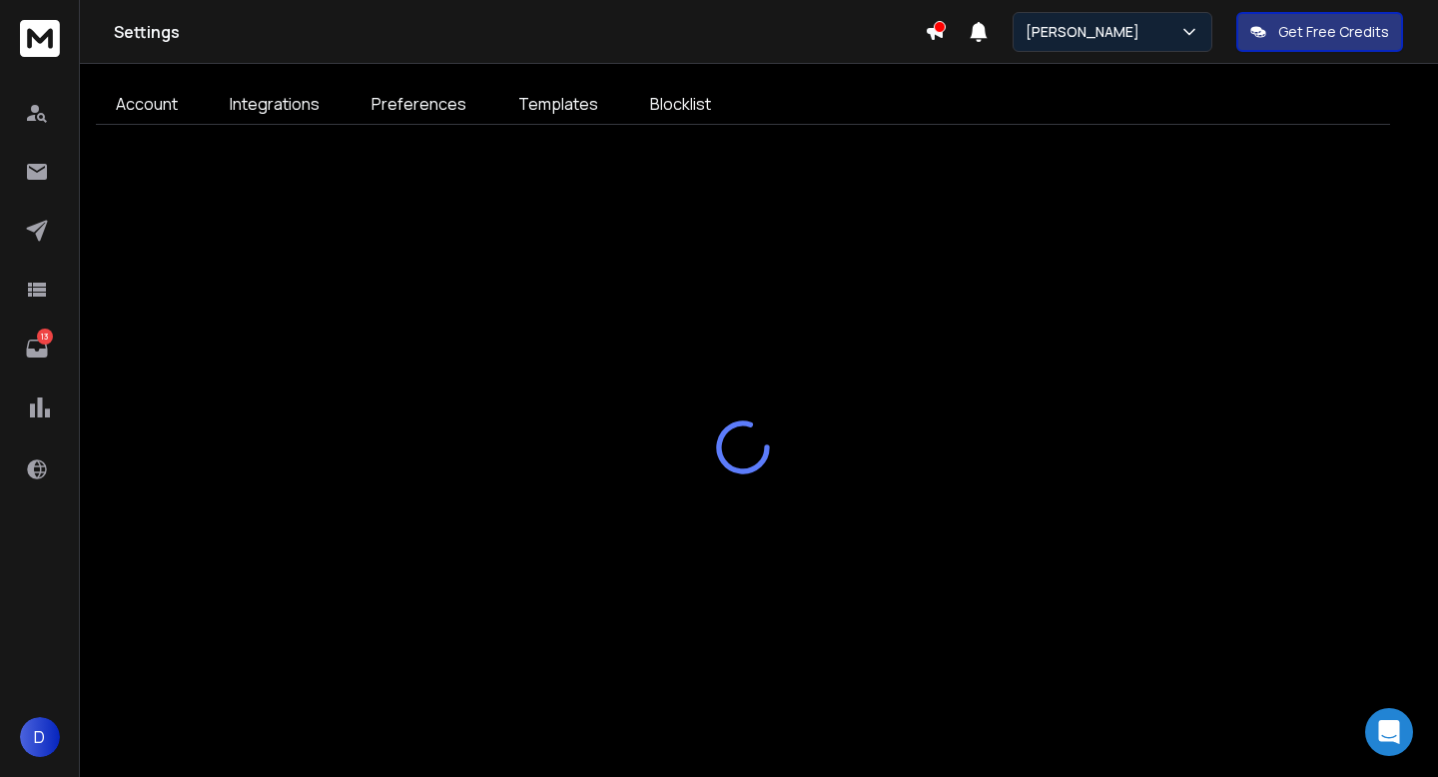
click at [1067, 32] on p "[PERSON_NAME]" at bounding box center [1086, 32] width 122 height 20
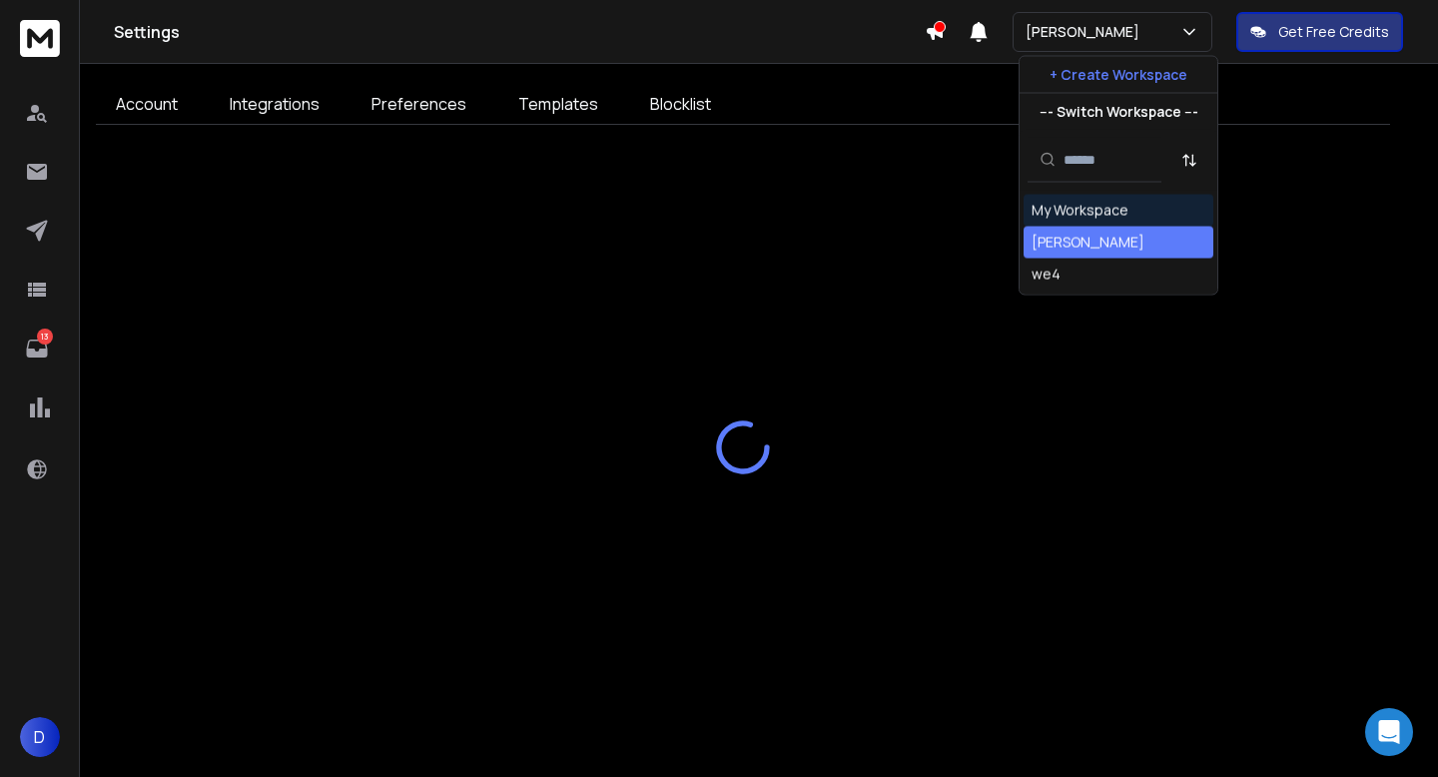
click at [931, 281] on div at bounding box center [743, 447] width 1294 height 588
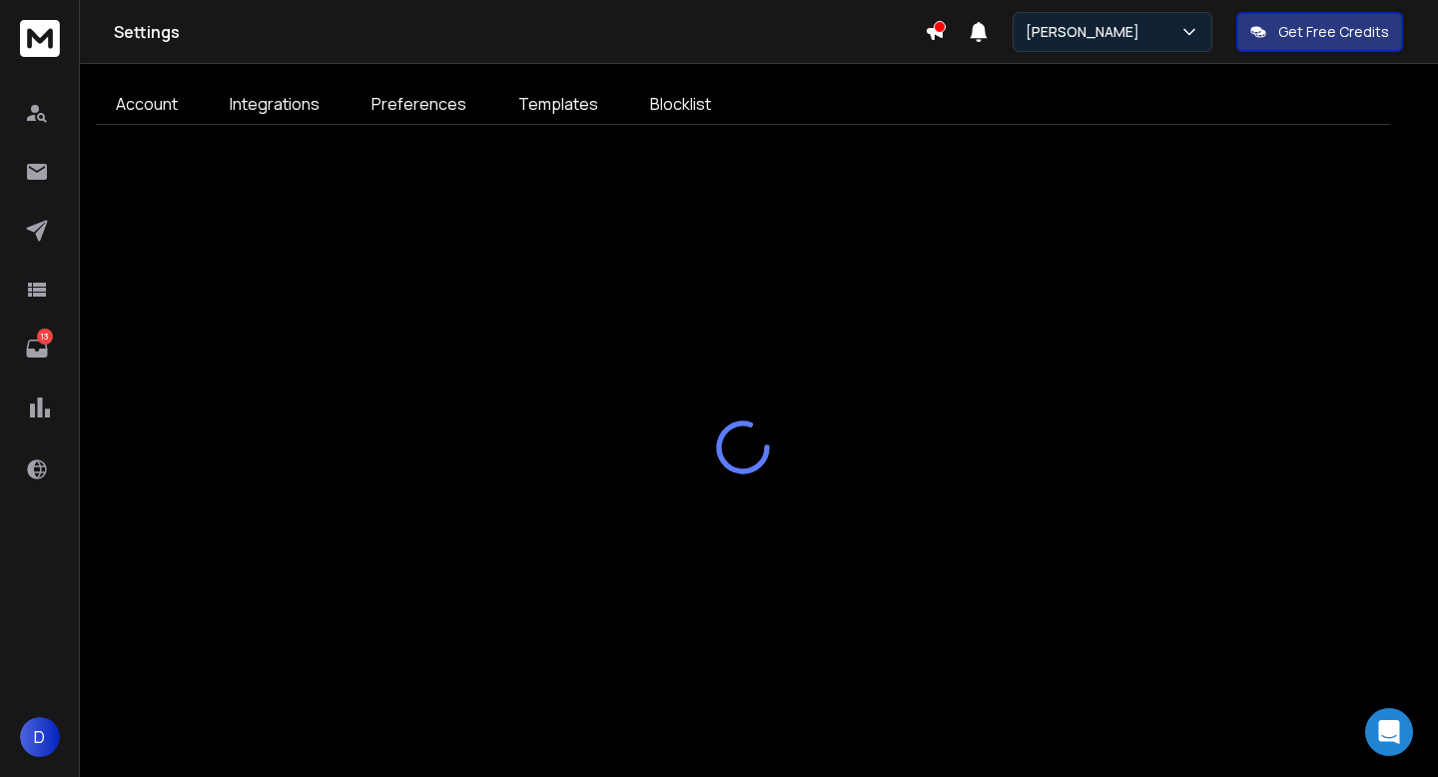
click at [1111, 37] on p "[PERSON_NAME]" at bounding box center [1086, 32] width 122 height 20
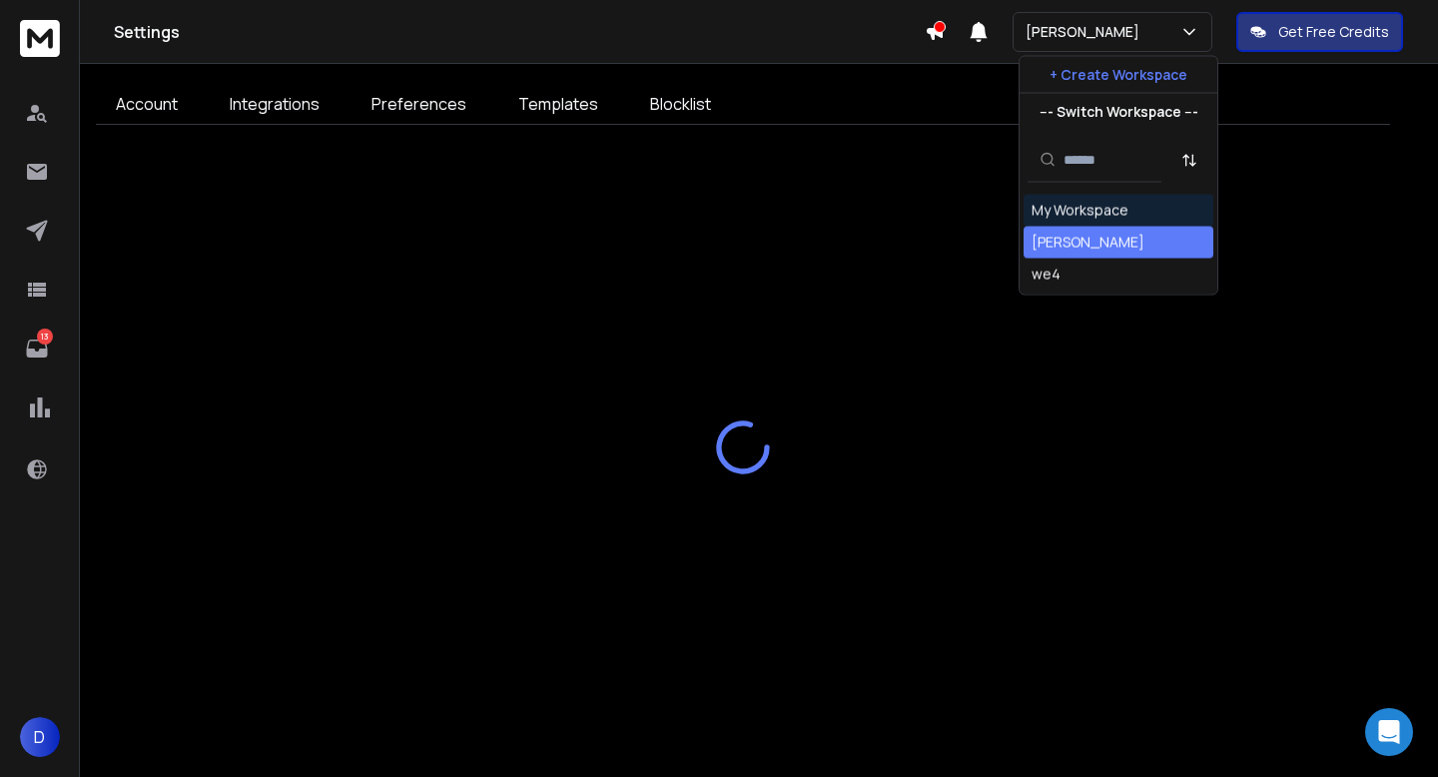
click at [1124, 82] on p "+ Create Workspace" at bounding box center [1118, 75] width 138 height 20
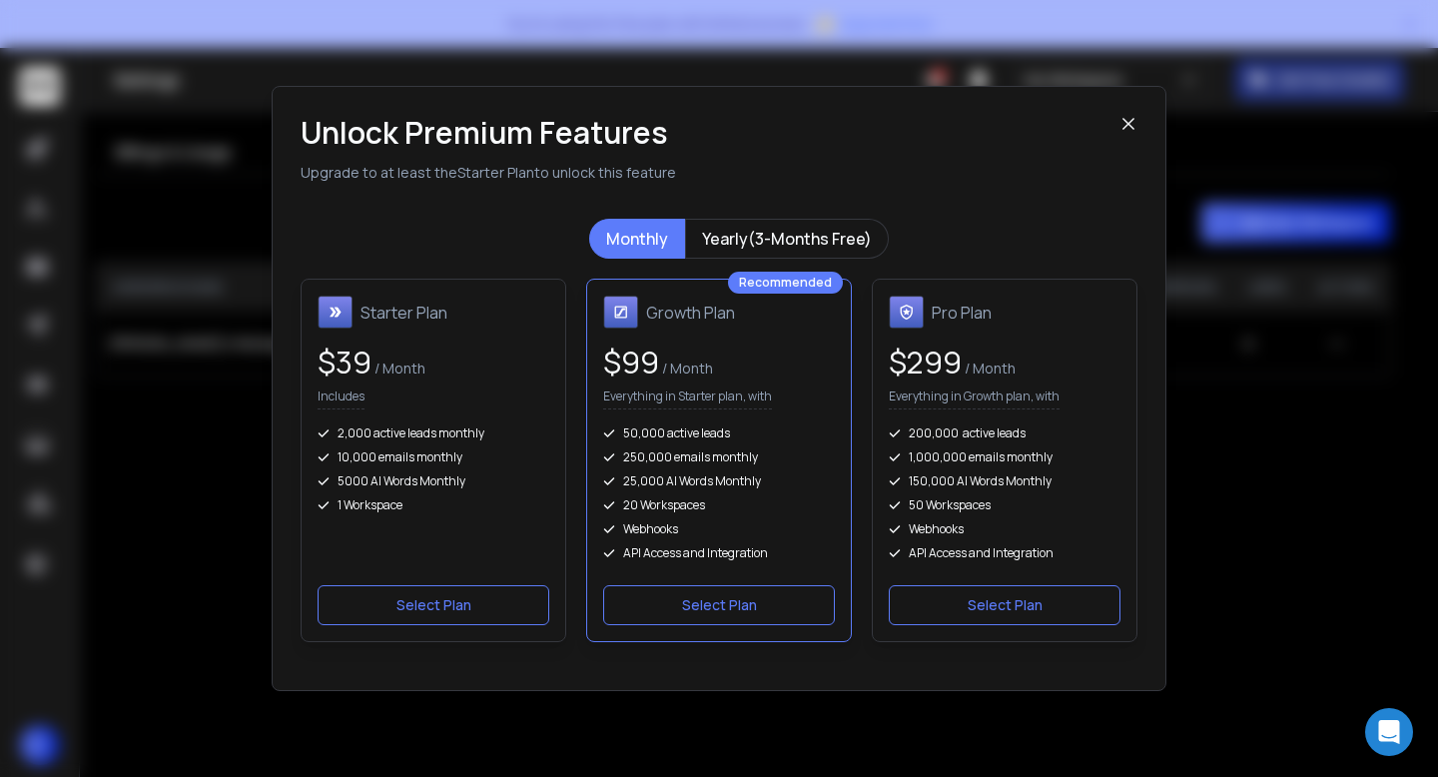
click at [1131, 131] on icon at bounding box center [1128, 124] width 18 height 18
click at [1129, 120] on icon at bounding box center [1128, 124] width 18 height 18
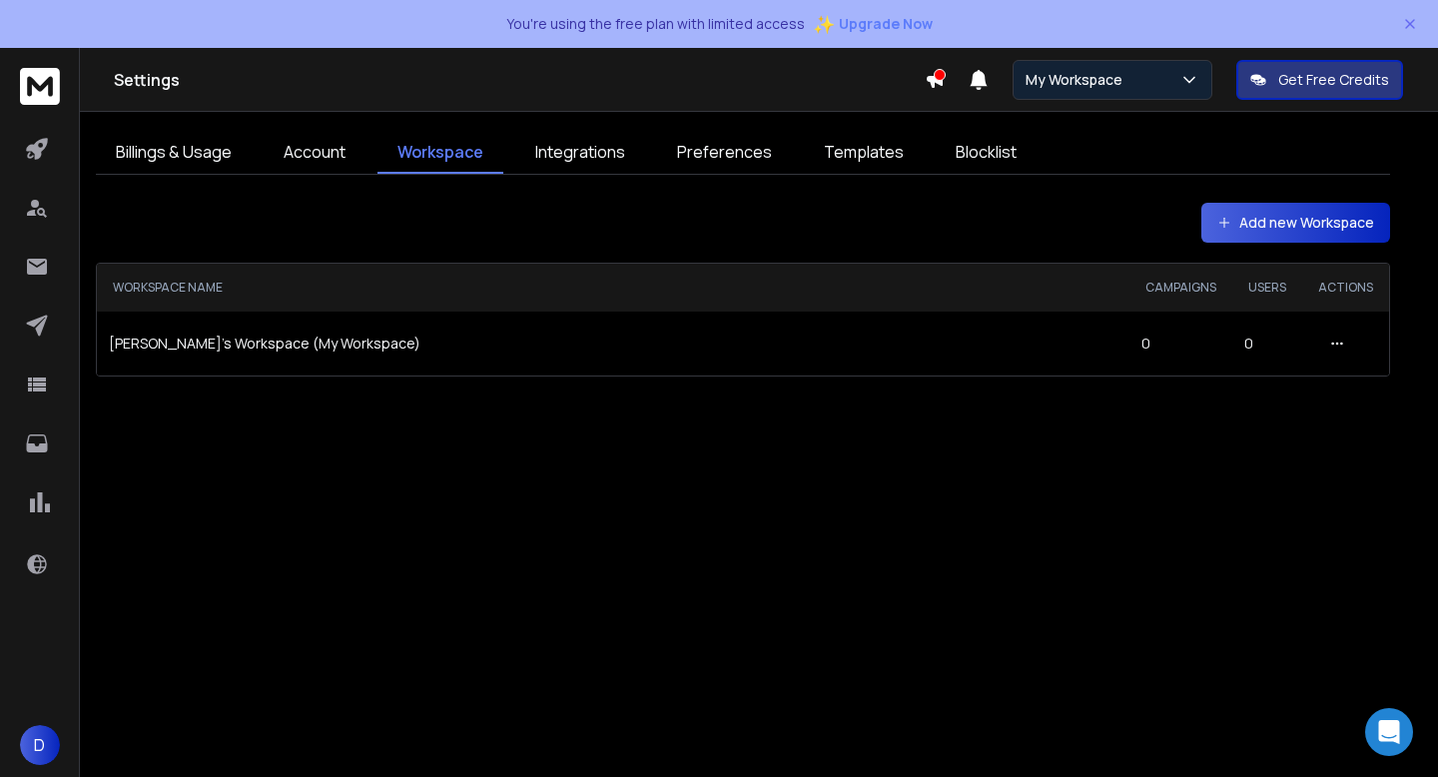
click at [1109, 88] on p "My Workspace" at bounding box center [1077, 80] width 105 height 20
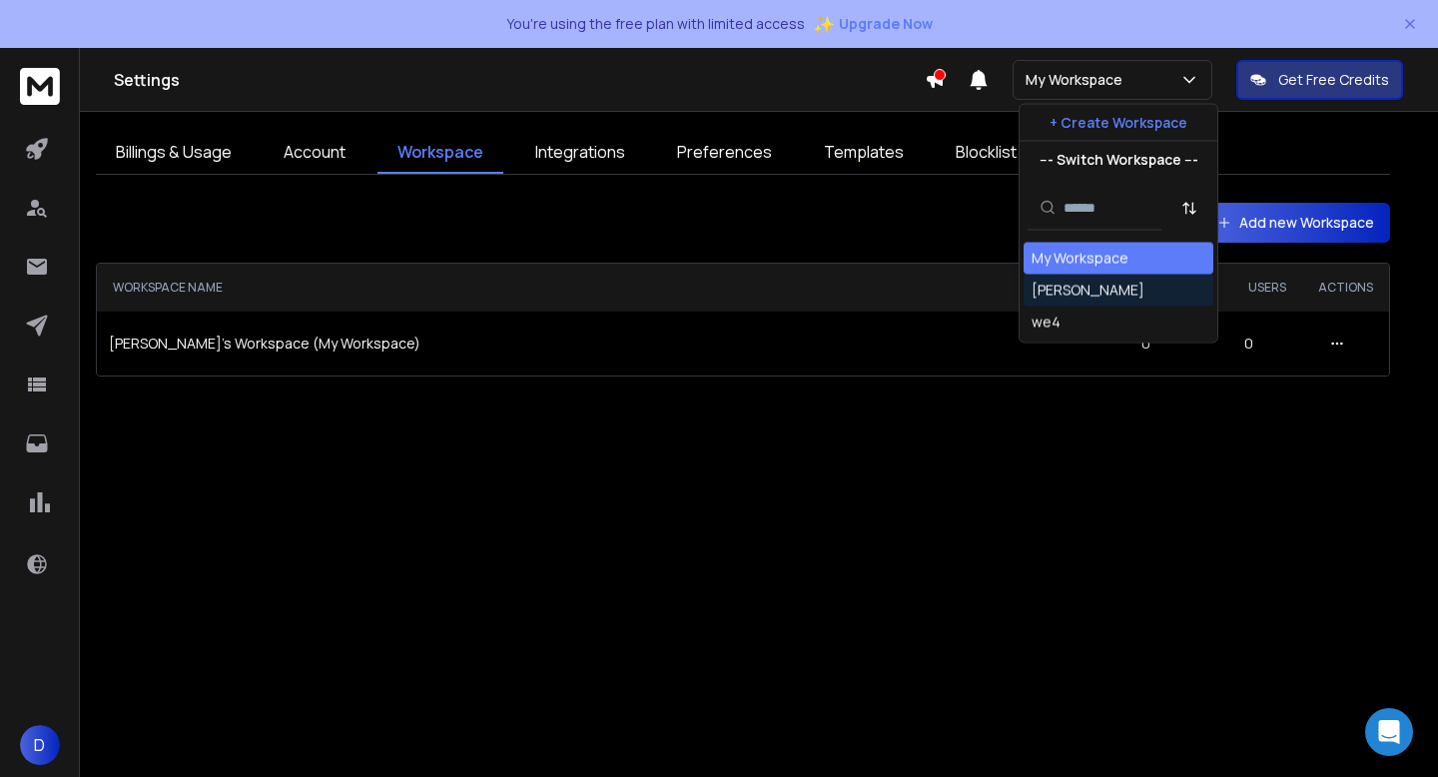
click at [1100, 290] on div "[PERSON_NAME]" at bounding box center [1087, 291] width 113 height 20
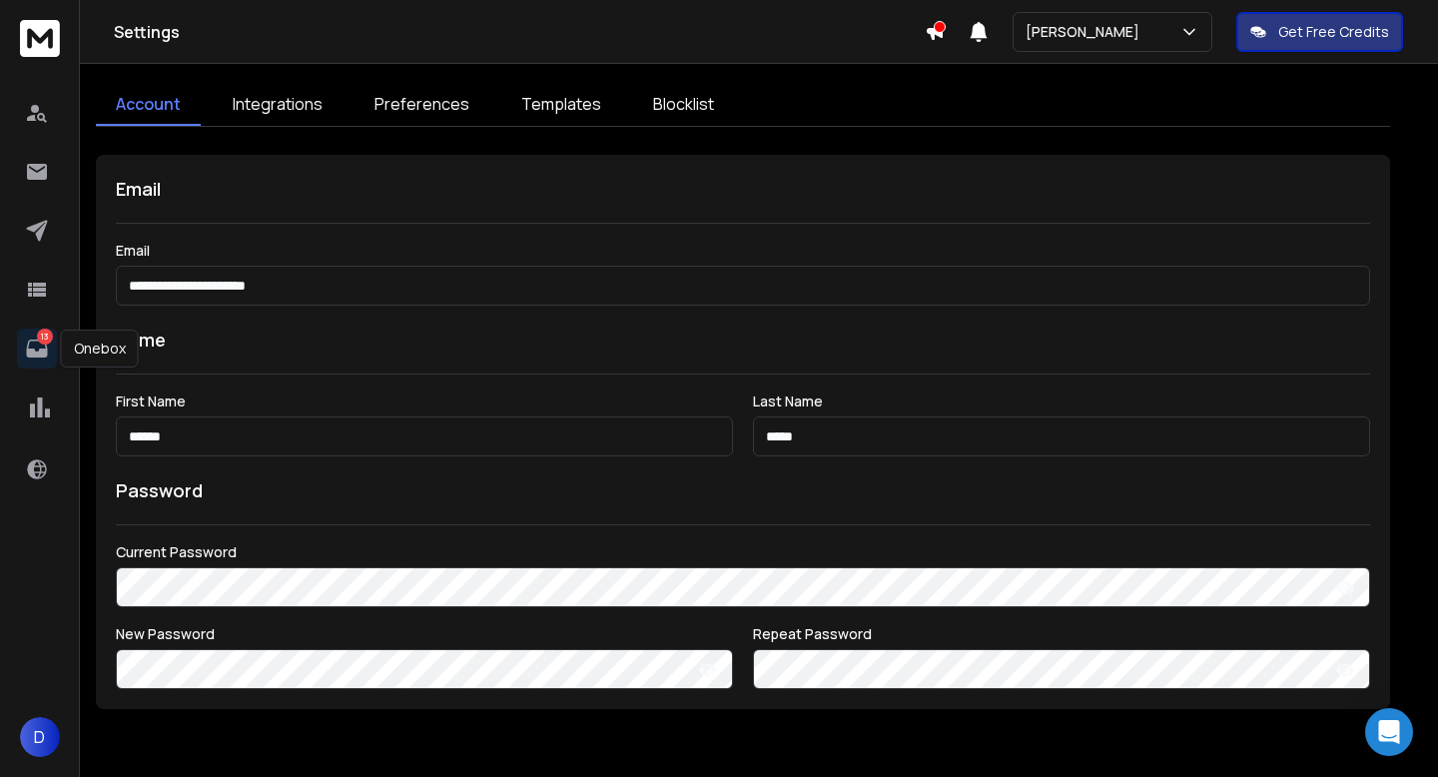
click at [35, 351] on icon at bounding box center [36, 348] width 21 height 18
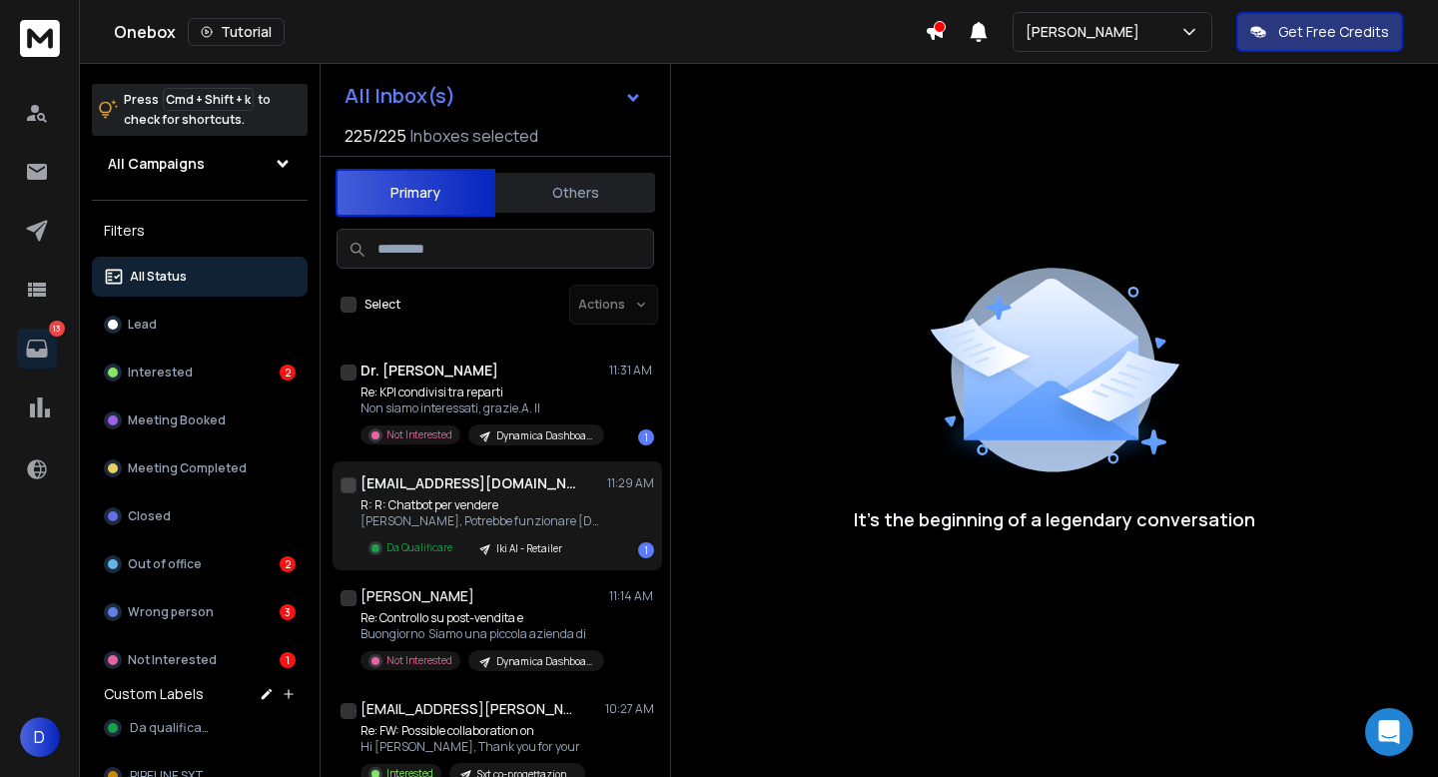
click at [591, 528] on p "[PERSON_NAME], Potrebbe funzionare [DATE]" at bounding box center [480, 521] width 240 height 16
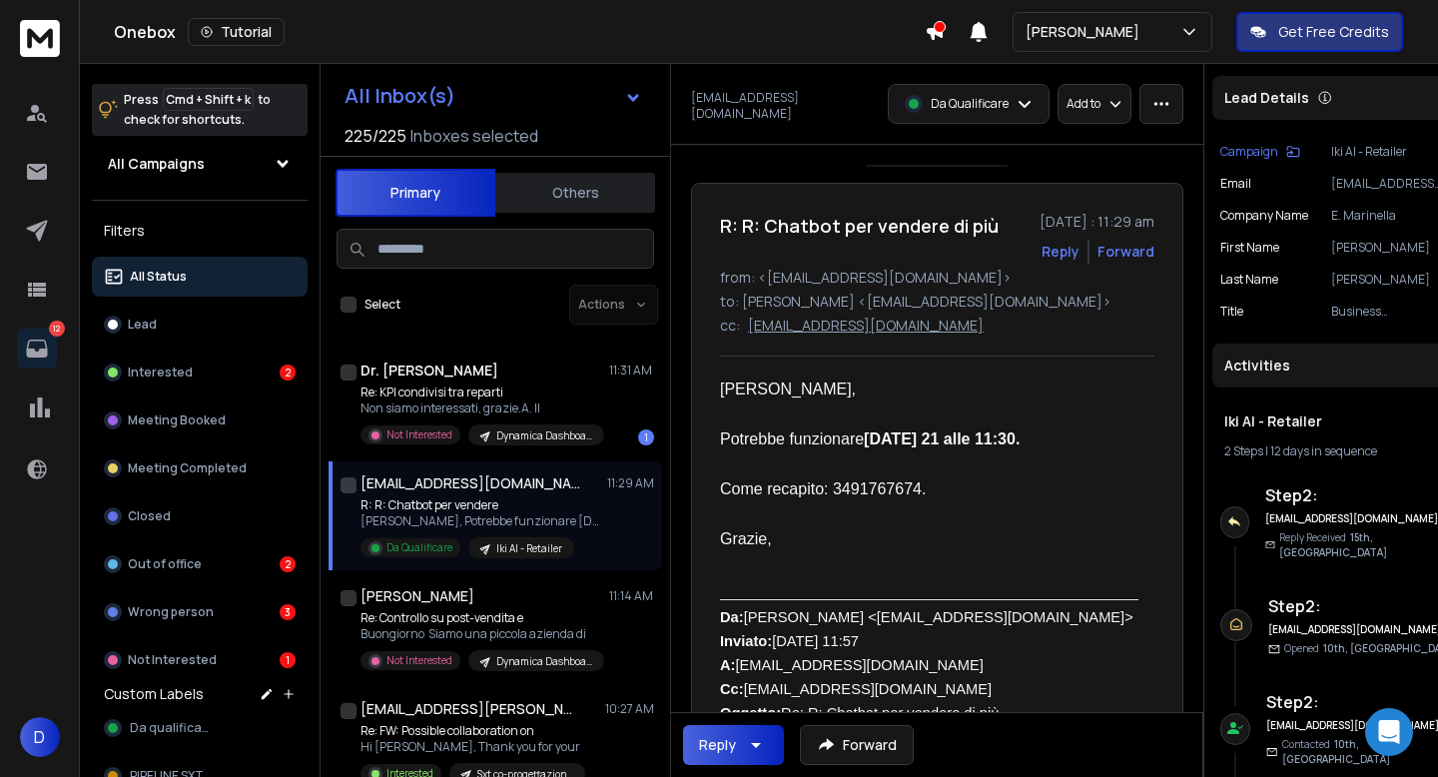
scroll to position [30, 0]
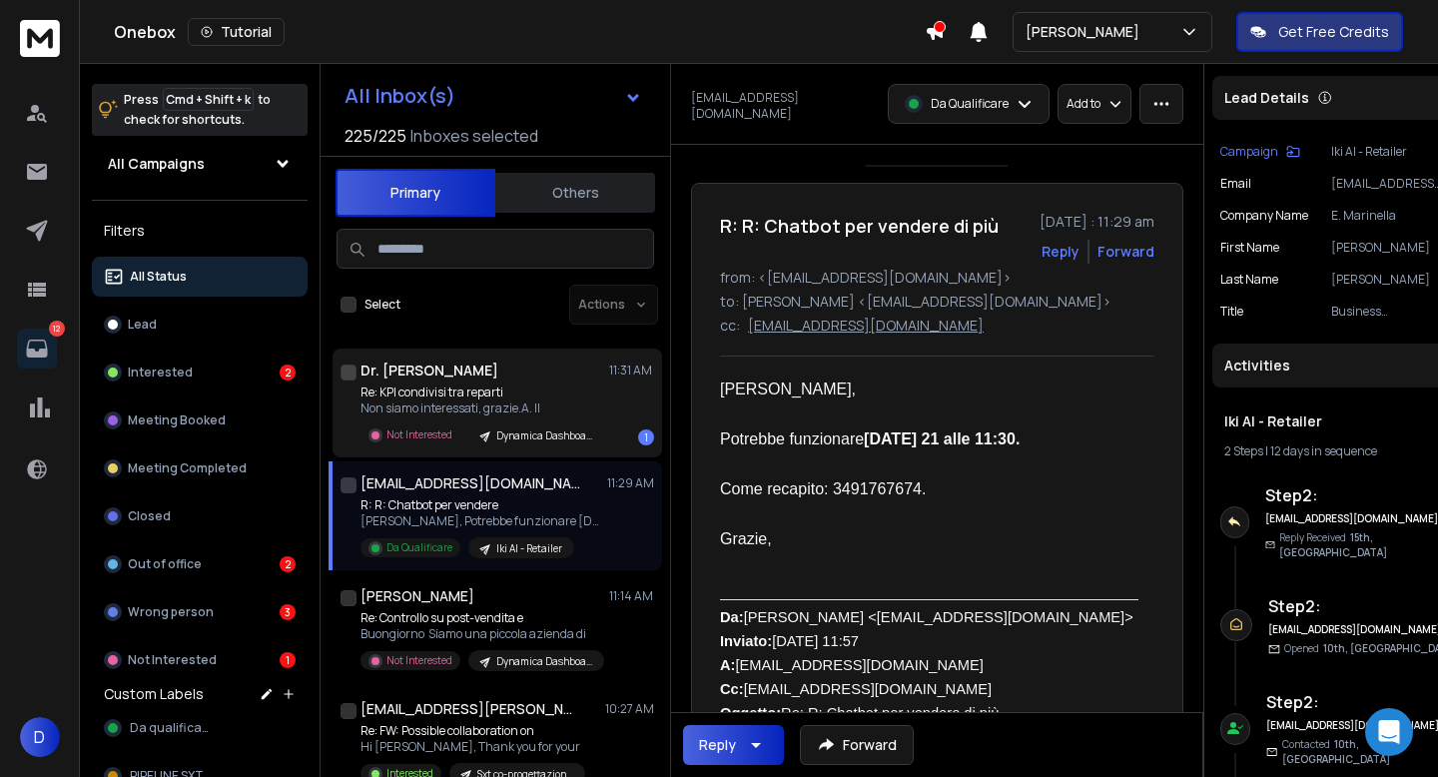
click at [587, 401] on p "Non siamo interessati, grazie.A. Il" at bounding box center [480, 408] width 240 height 16
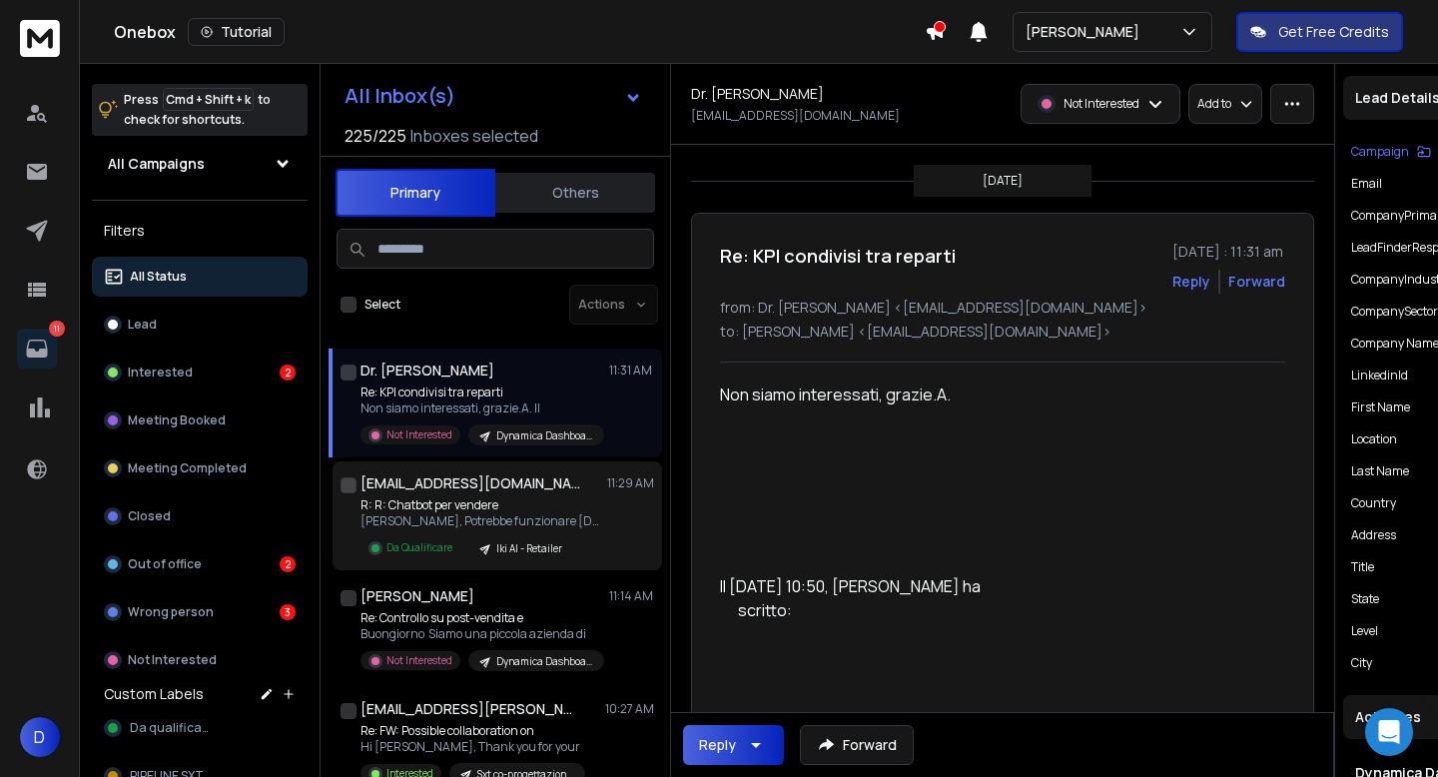
click at [571, 505] on p "R: R: Chatbot per vendere" at bounding box center [480, 505] width 240 height 16
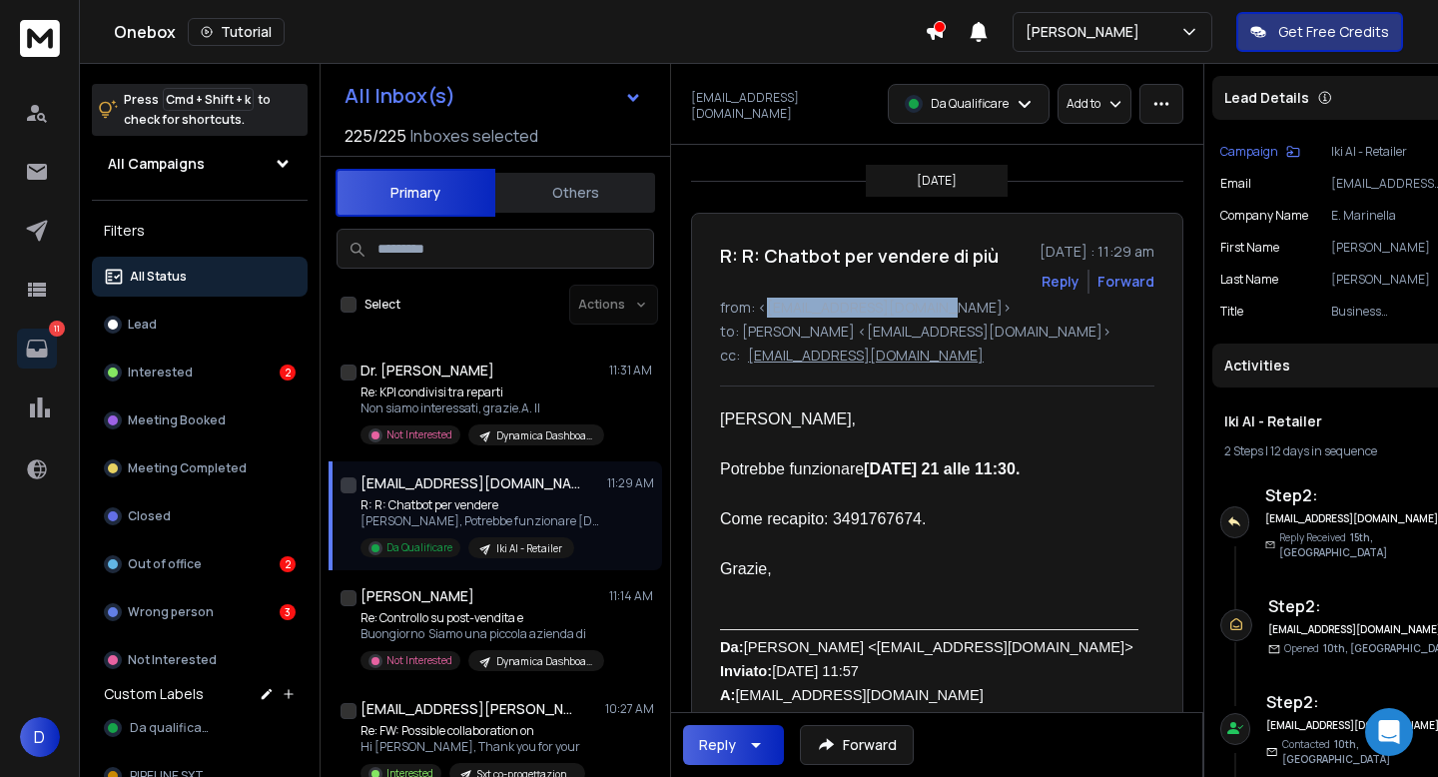
drag, startPoint x: 768, startPoint y: 311, endPoint x: 928, endPoint y: 313, distance: 160.7
click at [928, 313] on p "from: <e.dauria@emarinella.com>" at bounding box center [937, 308] width 434 height 20
copy p "[EMAIL_ADDRESS][DOMAIN_NAME]"
drag, startPoint x: 836, startPoint y: 520, endPoint x: 918, endPoint y: 523, distance: 82.9
click at [918, 523] on span "Come recapito: 3491767674. Grazie," at bounding box center [823, 543] width 206 height 67
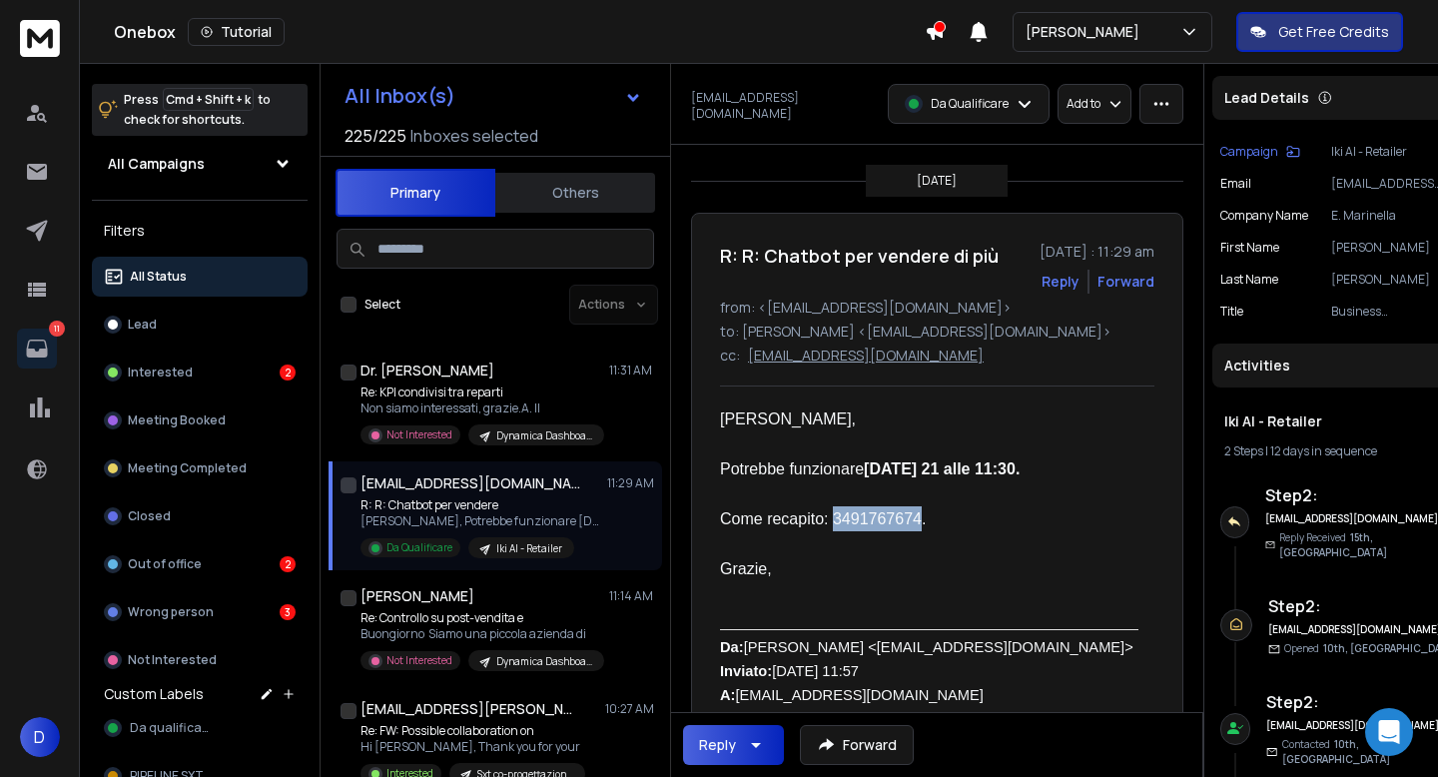
copy span "3491767674"
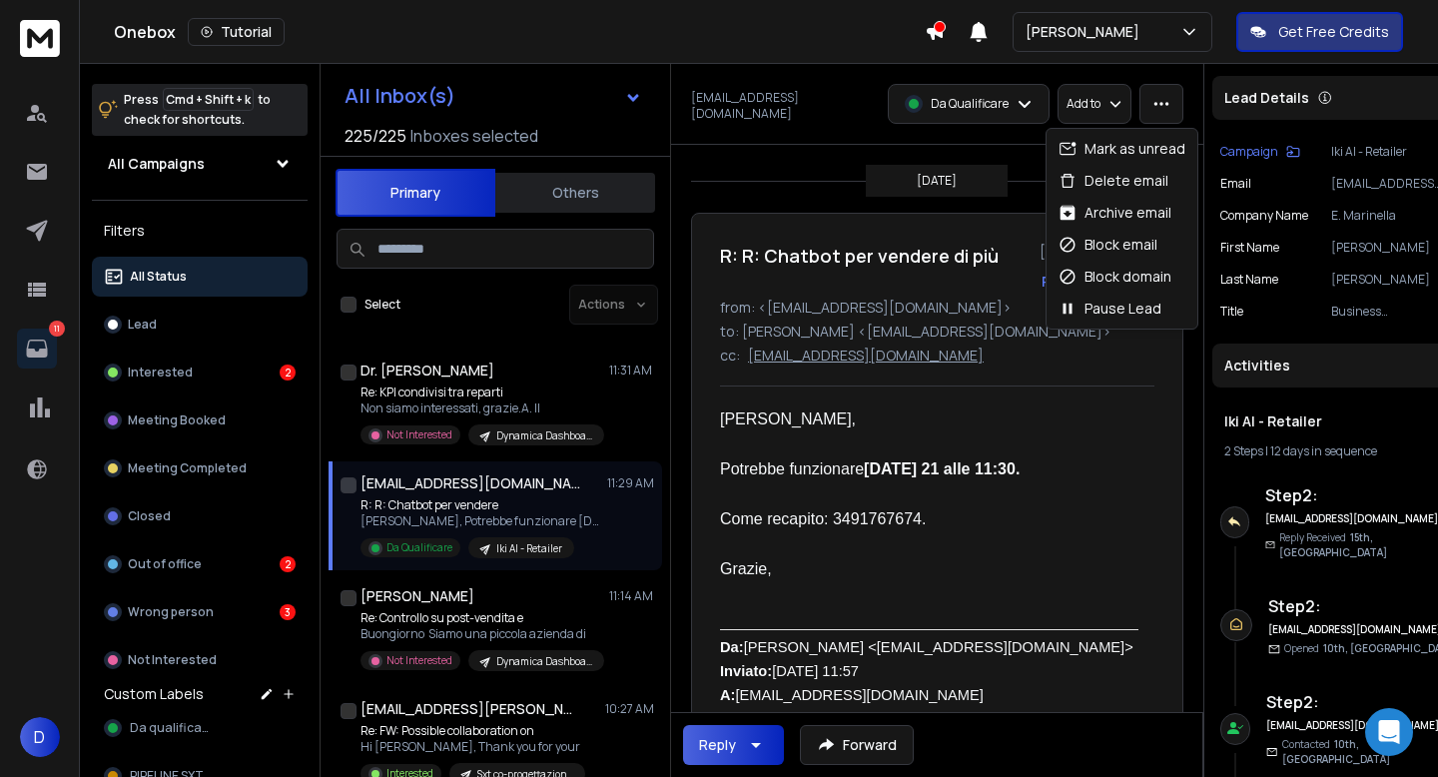
click at [1170, 107] on icon "button" at bounding box center [1161, 104] width 18 height 18
click at [1151, 147] on div "Mark as unread" at bounding box center [1121, 149] width 127 height 20
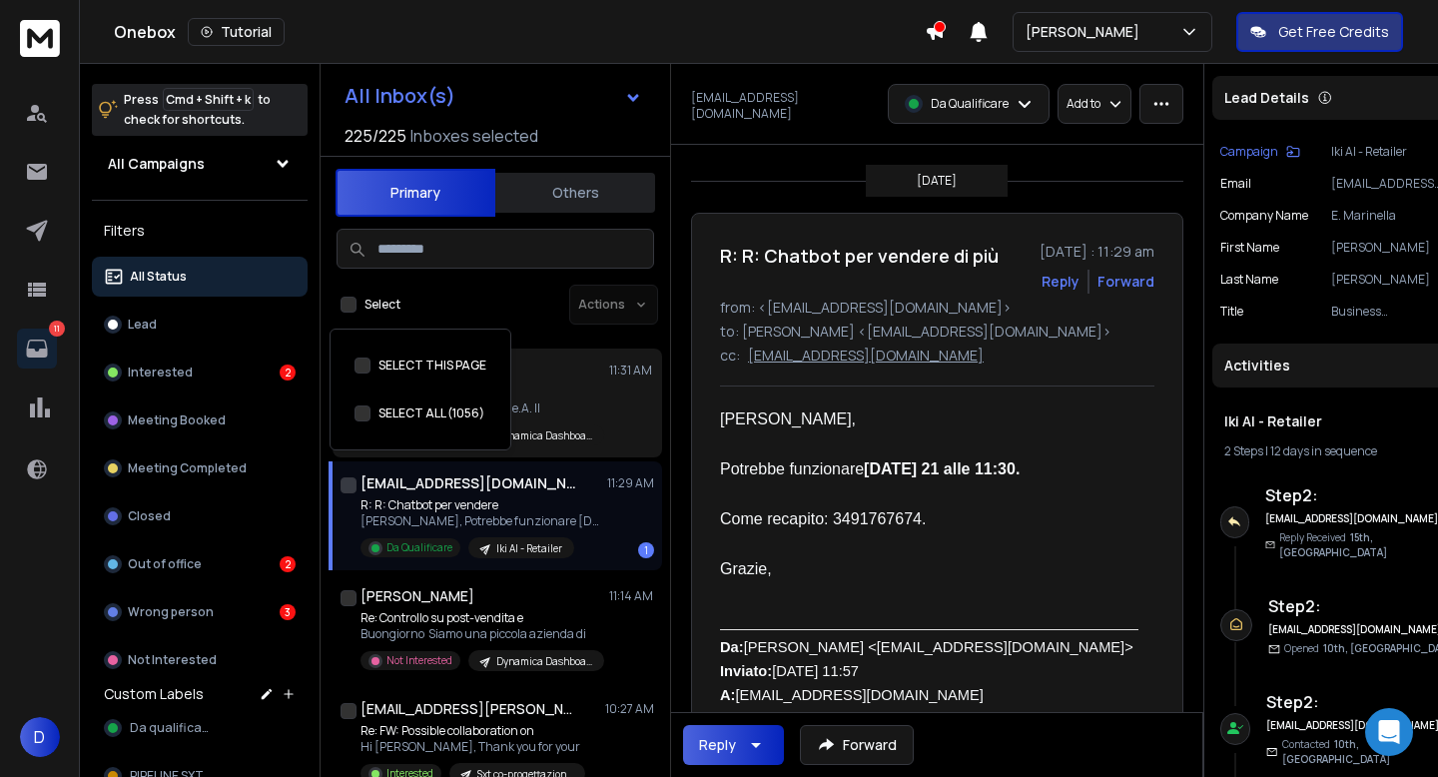
click at [628, 405] on div "Re: KPI condivisi tra reparti Non siamo interessati, grazie.A. Il Not Intereste…" at bounding box center [507, 414] width 294 height 61
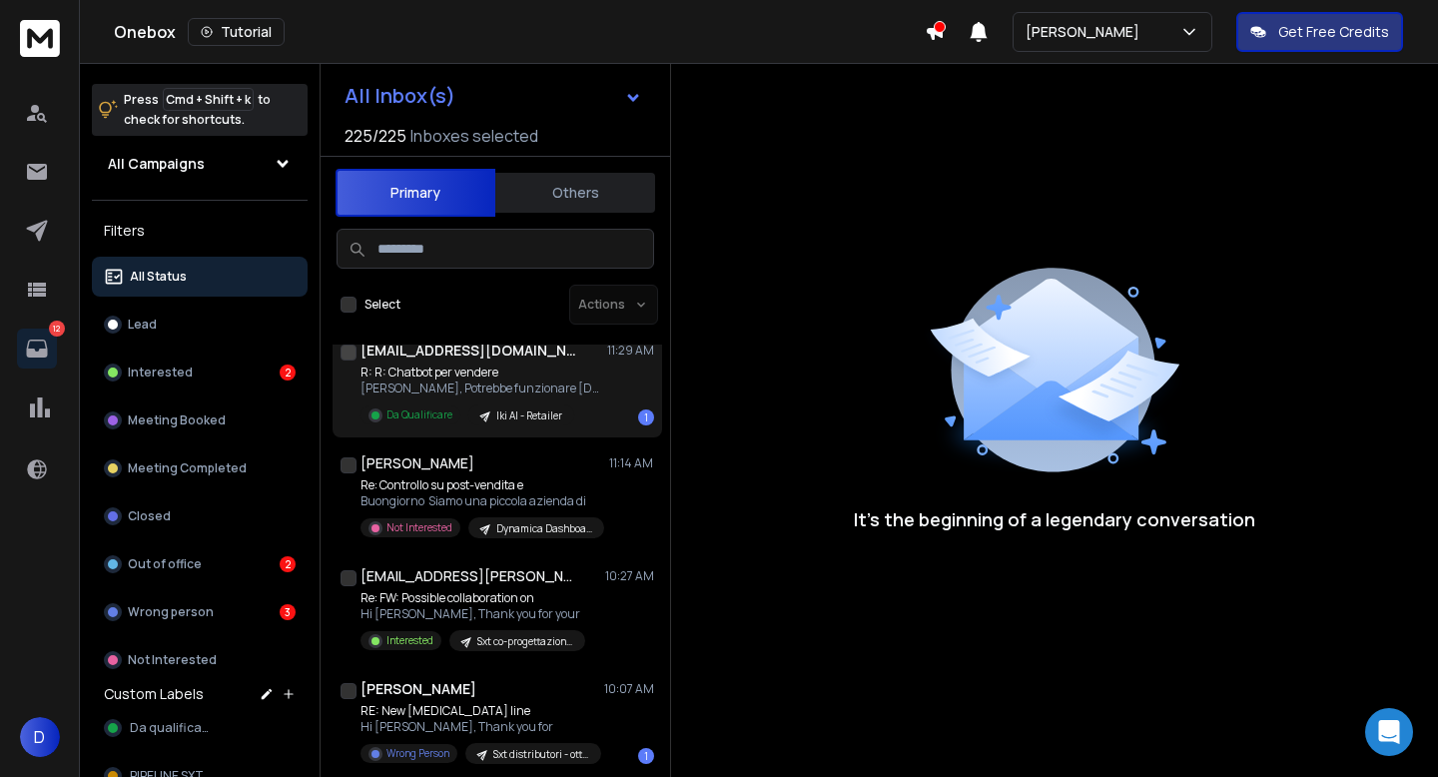
scroll to position [249, 0]
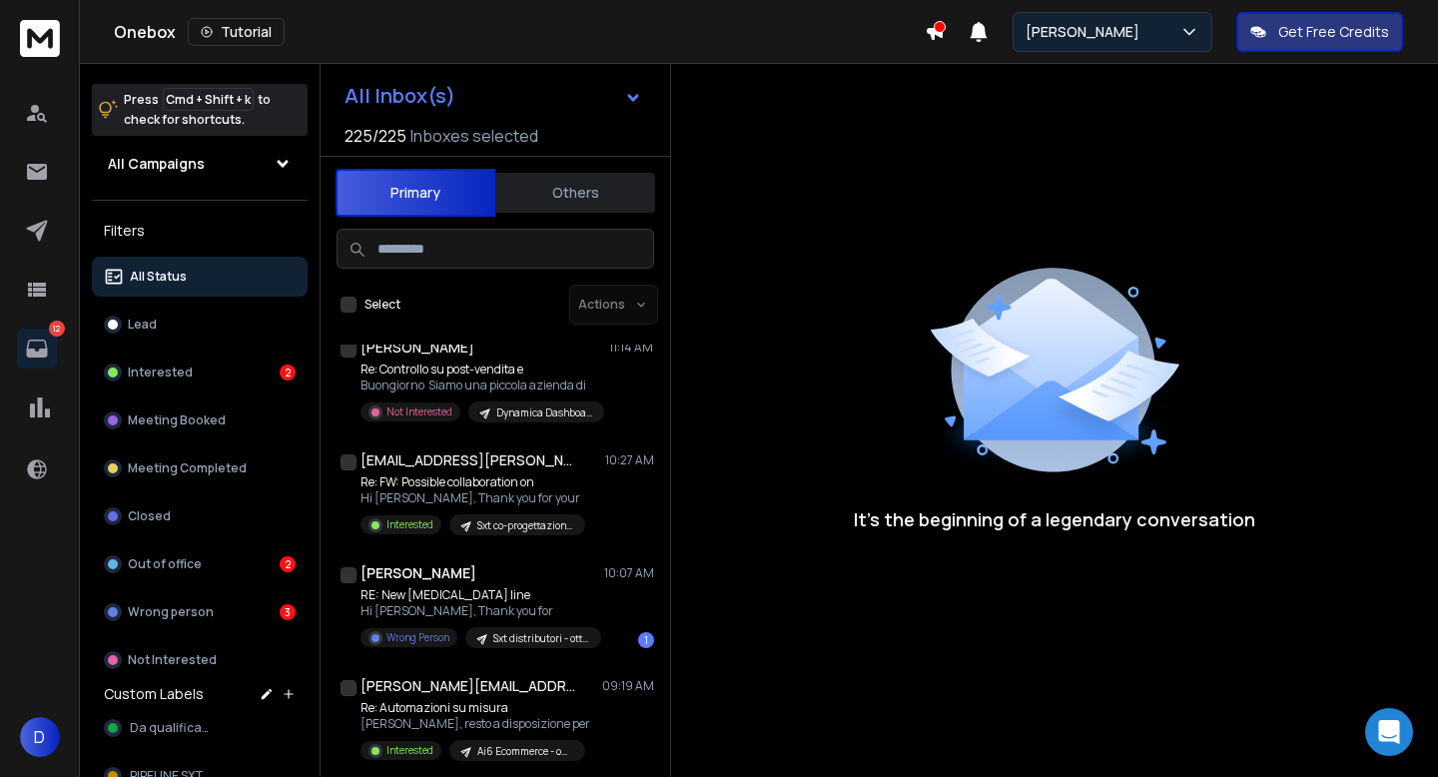
click at [1164, 26] on div "[PERSON_NAME]" at bounding box center [1112, 32] width 174 height 20
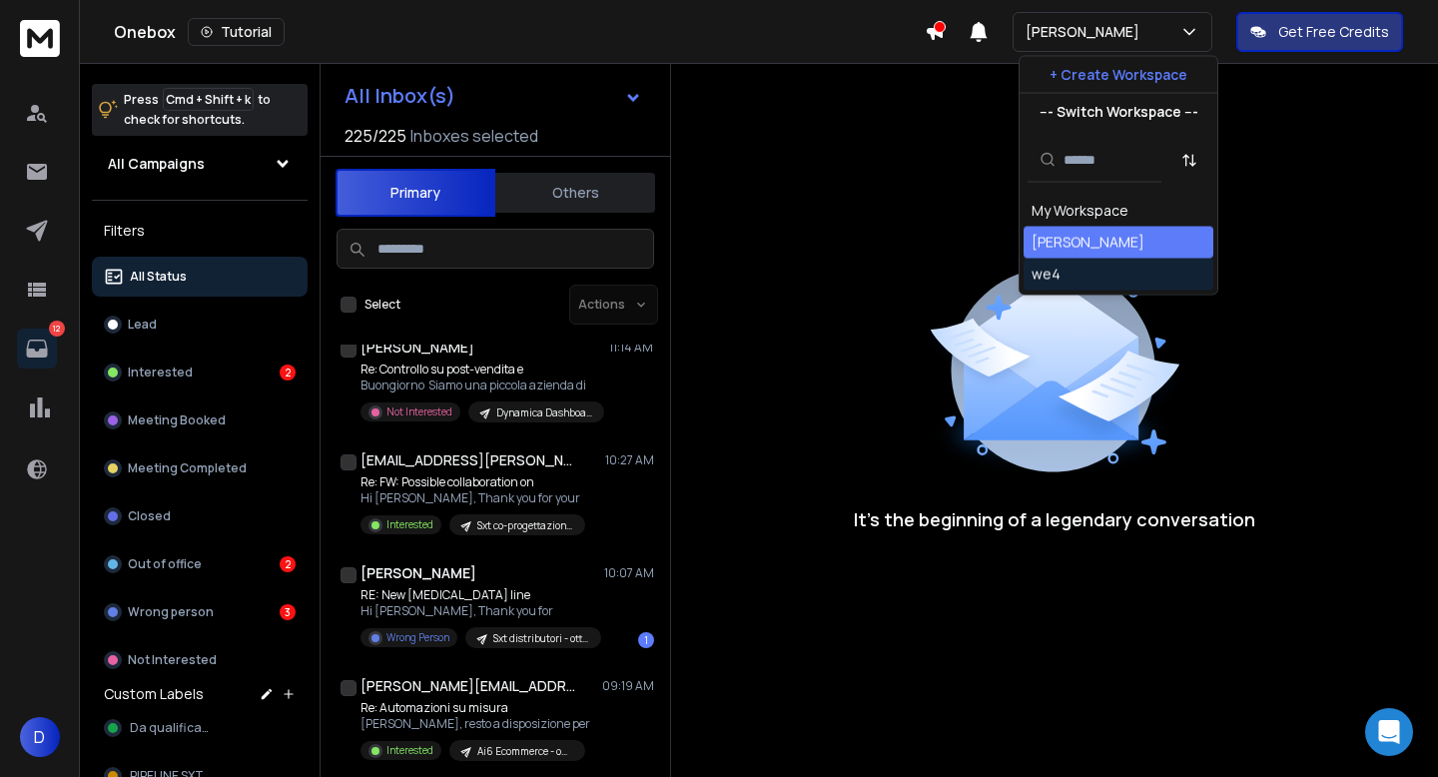
click at [1109, 284] on div "we4" at bounding box center [1118, 275] width 190 height 32
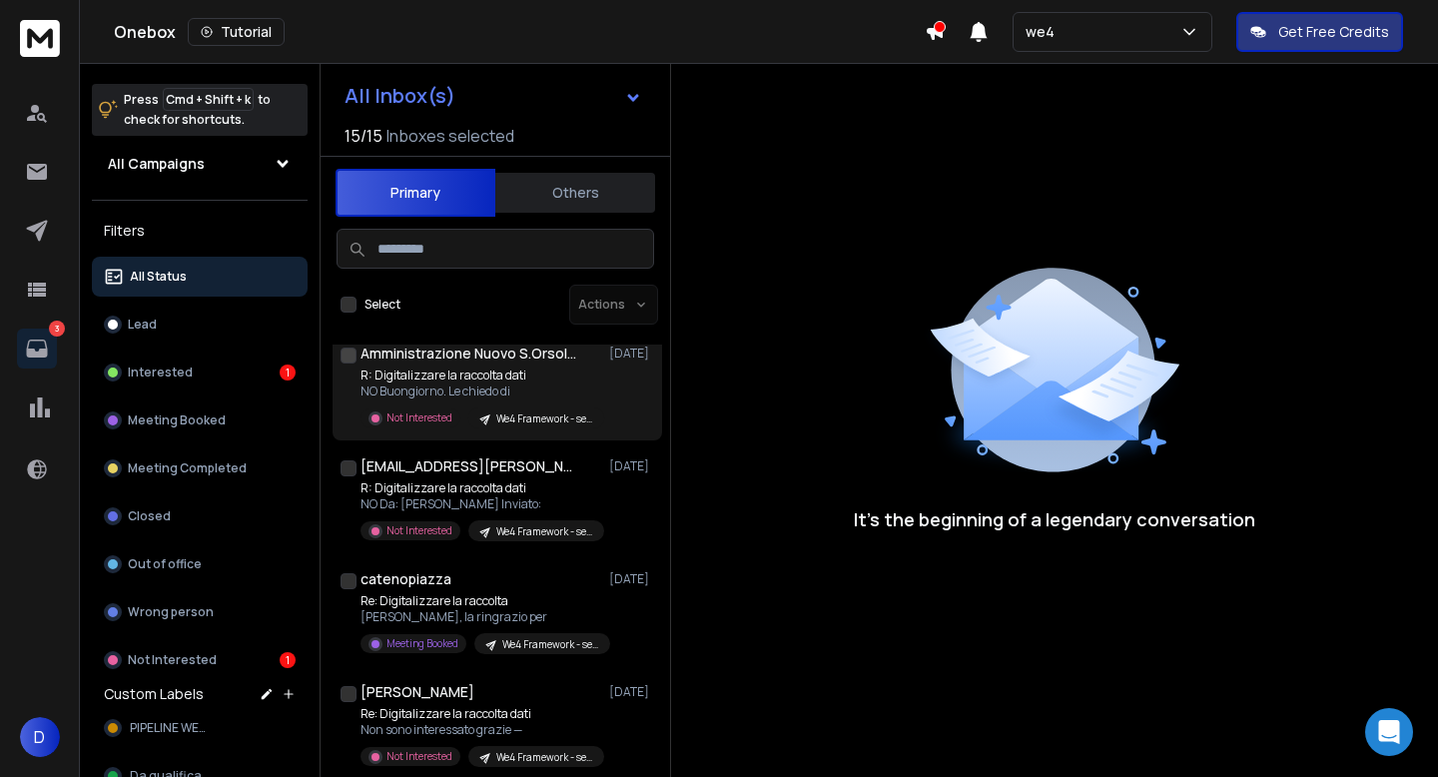
scroll to position [723, 0]
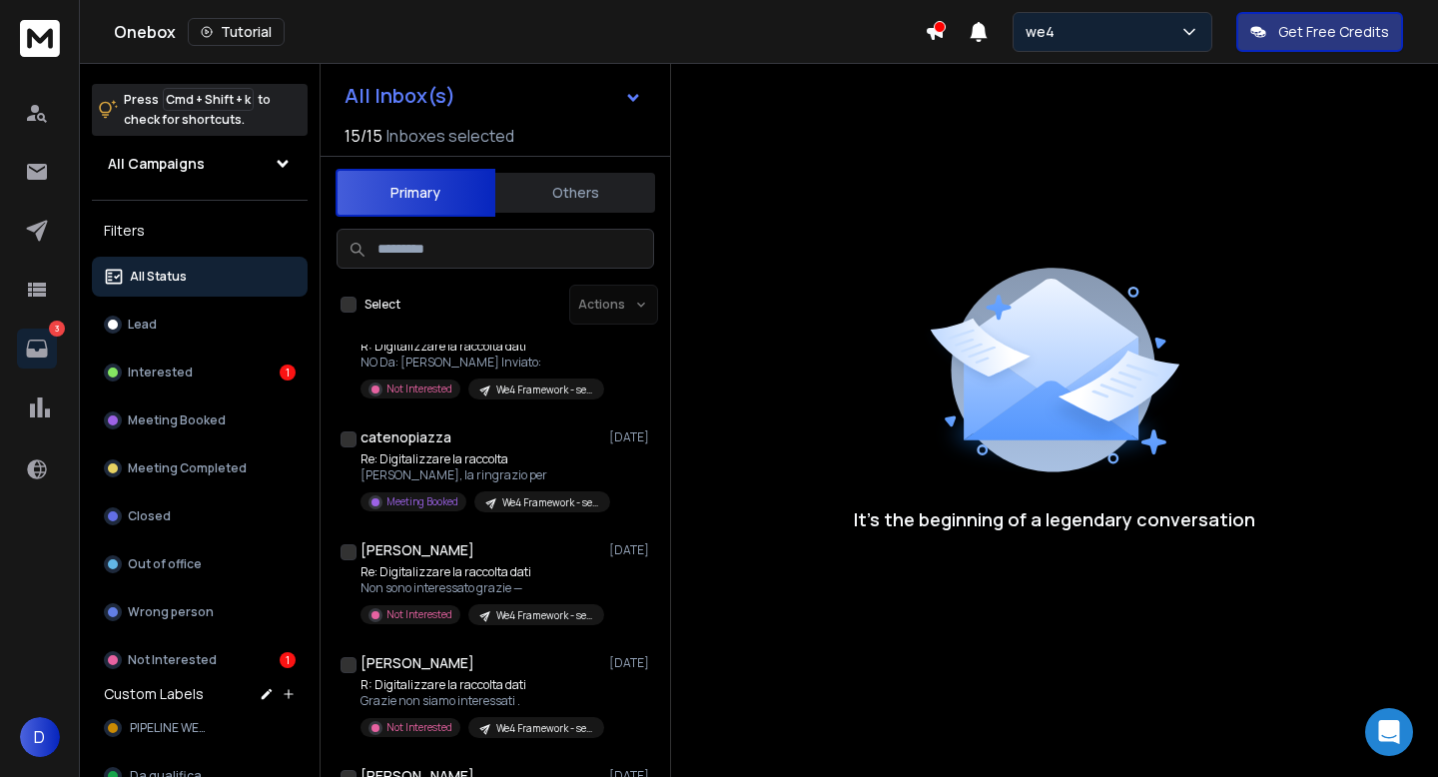
click at [1105, 18] on button "we4" at bounding box center [1112, 32] width 200 height 40
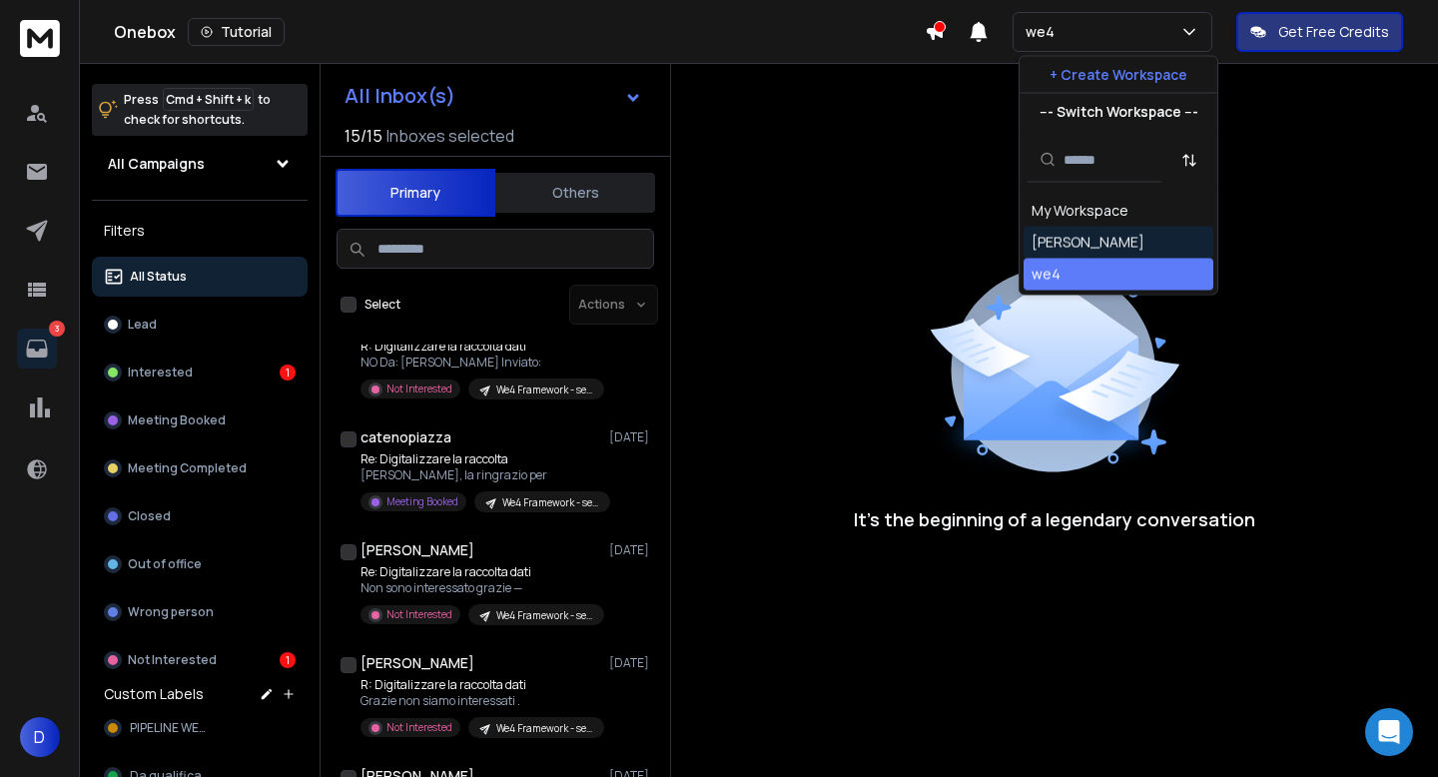
click at [1079, 231] on div "[PERSON_NAME]" at bounding box center [1118, 243] width 190 height 32
